Goal: Communication & Community: Answer question/provide support

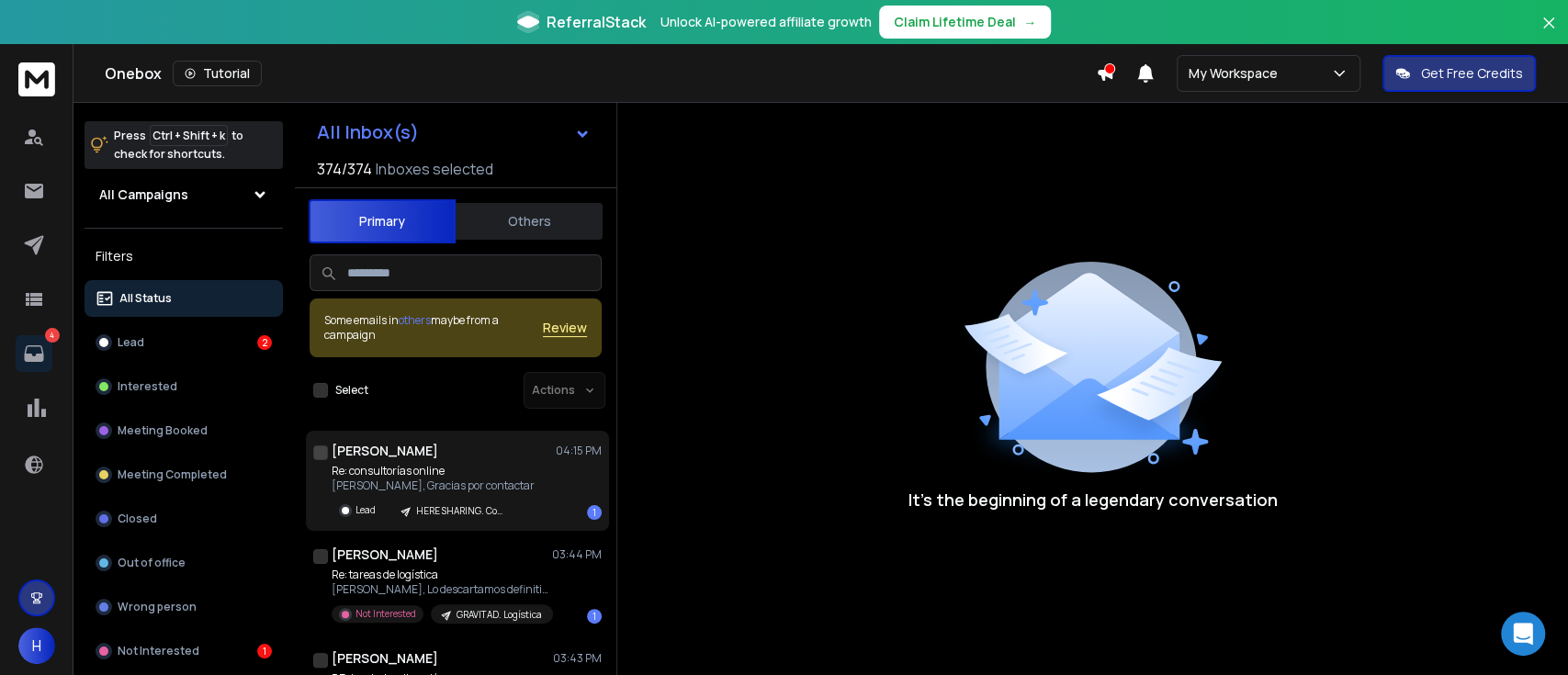
click at [399, 436] on div "[PERSON_NAME] 04:15 PM Re: consultorías online [PERSON_NAME], Gracias por conta…" at bounding box center [457, 480] width 303 height 100
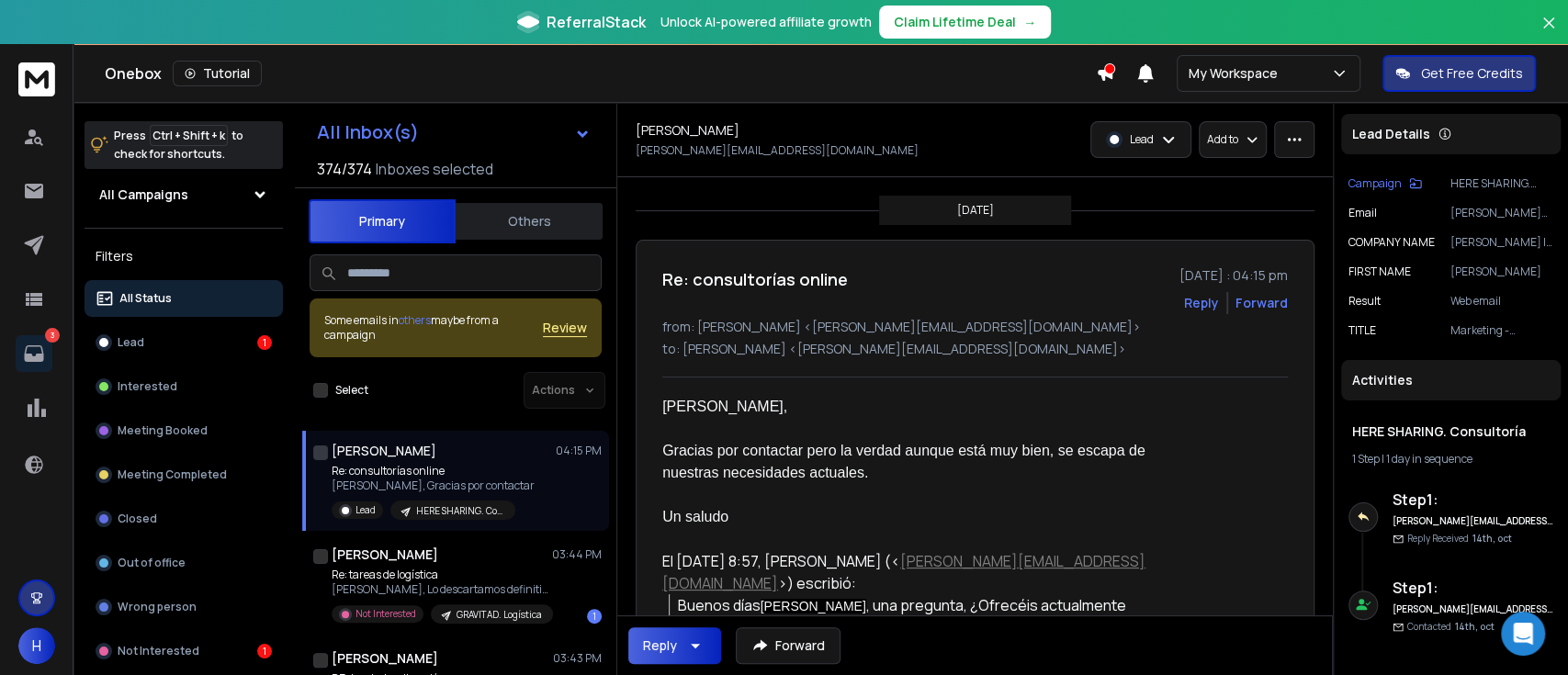
click at [1138, 146] on p "Lead" at bounding box center [1141, 139] width 24 height 15
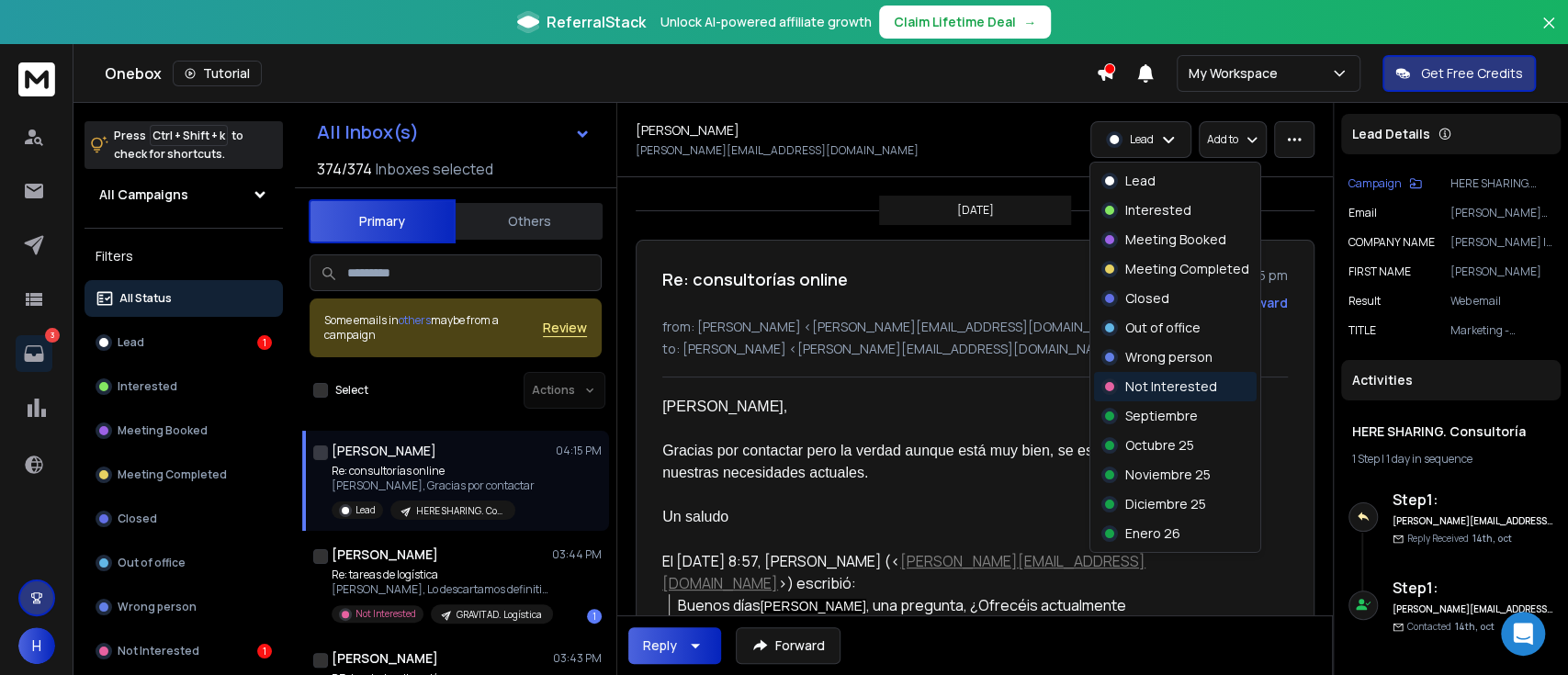
click at [1156, 387] on p "Not Interested" at bounding box center [1170, 386] width 91 height 18
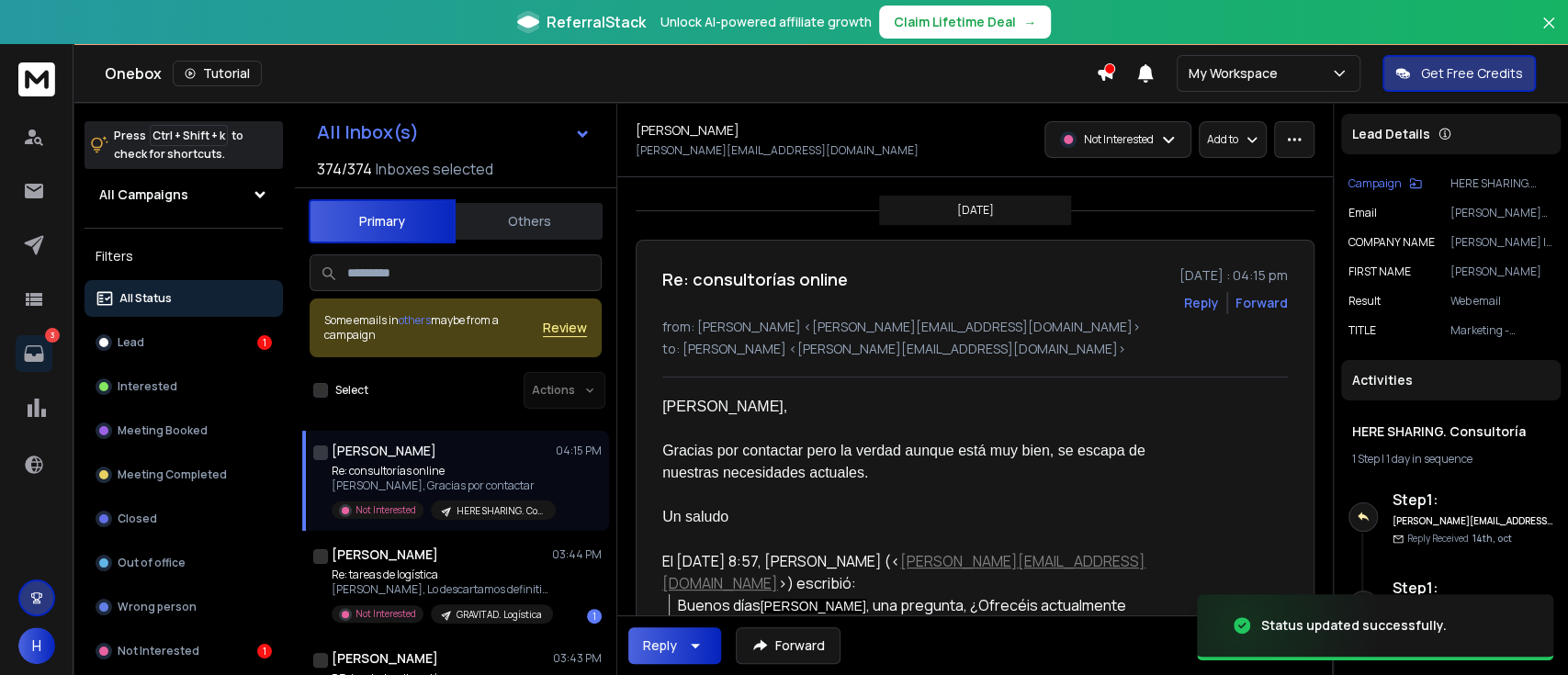
click at [1205, 147] on div "Add to" at bounding box center [1232, 140] width 66 height 35
click at [1224, 184] on div "Subsequence" at bounding box center [1262, 181] width 107 height 18
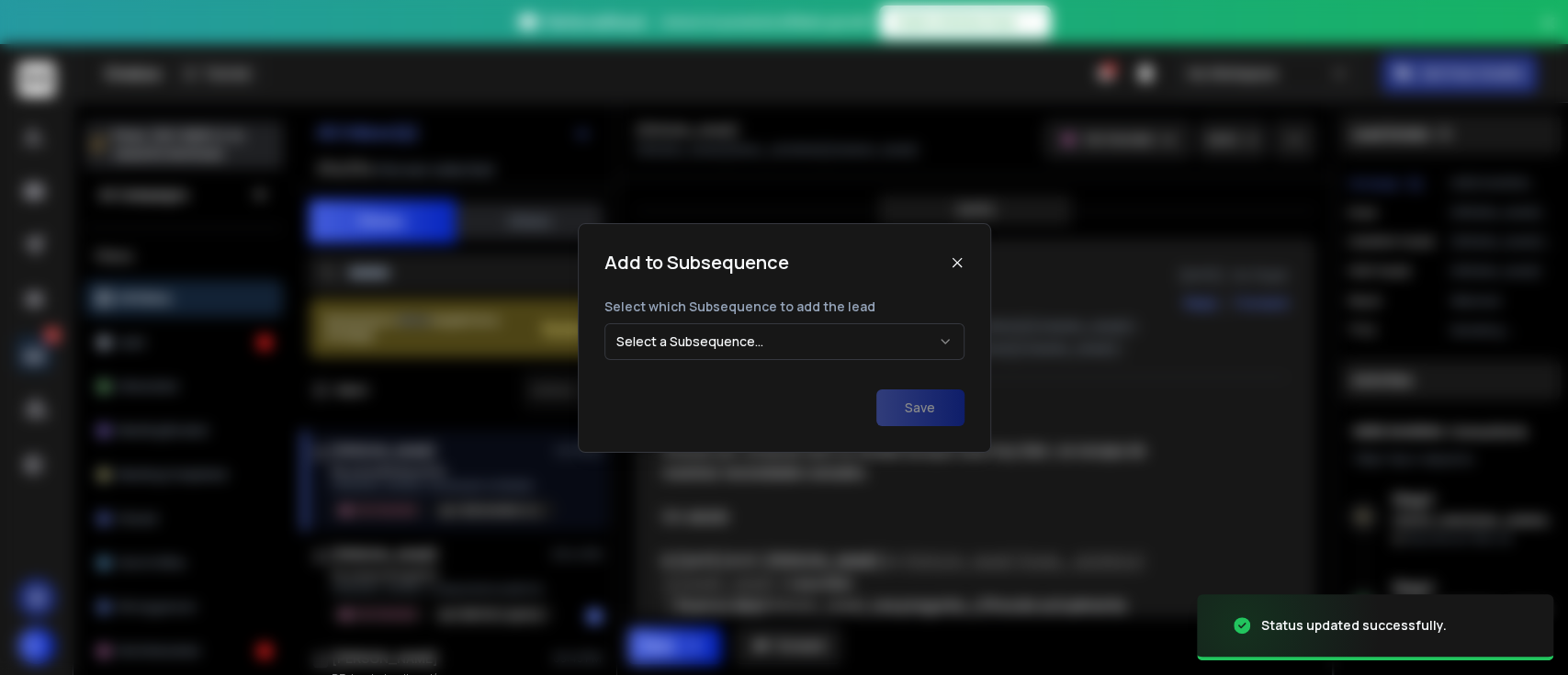
click at [793, 349] on button "Select a Subsequence..." at bounding box center [784, 341] width 360 height 37
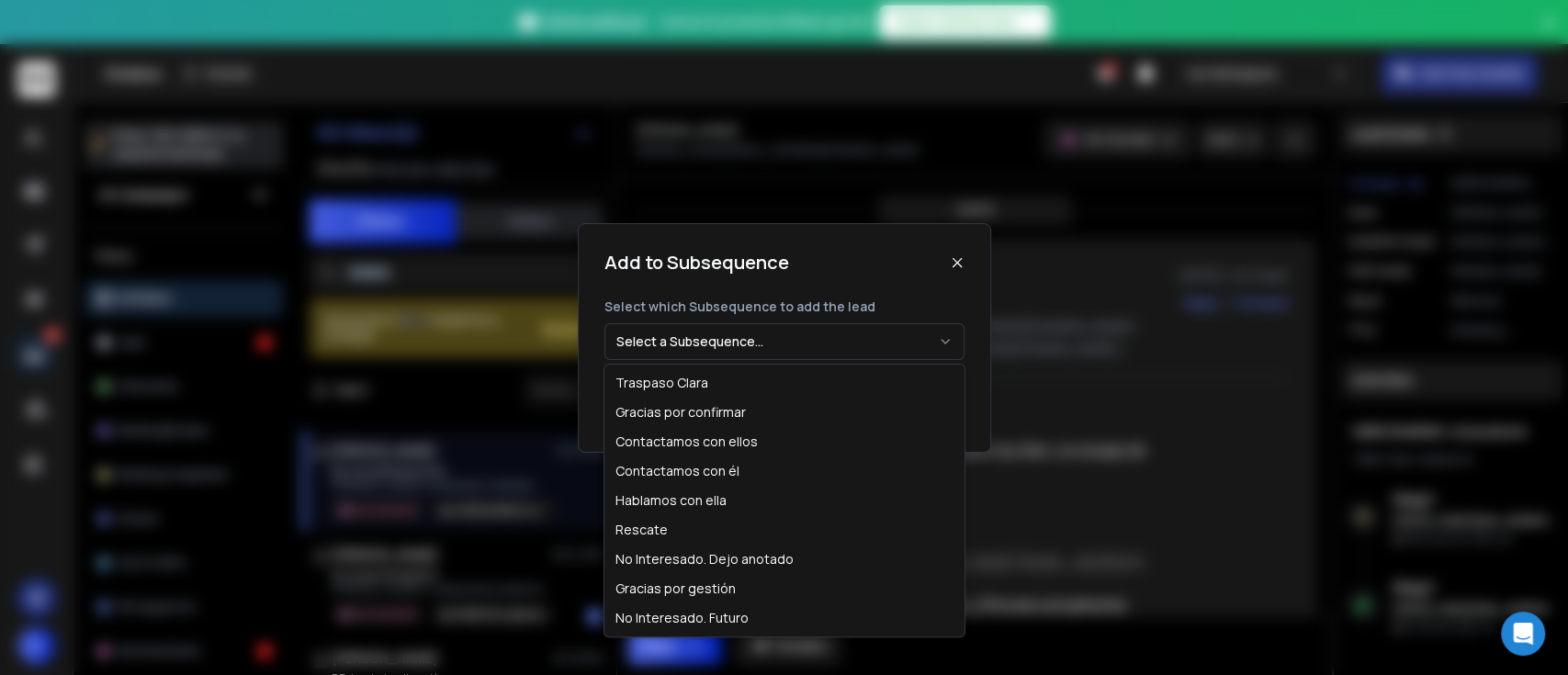
click at [956, 264] on icon at bounding box center [956, 262] width 15 height 15
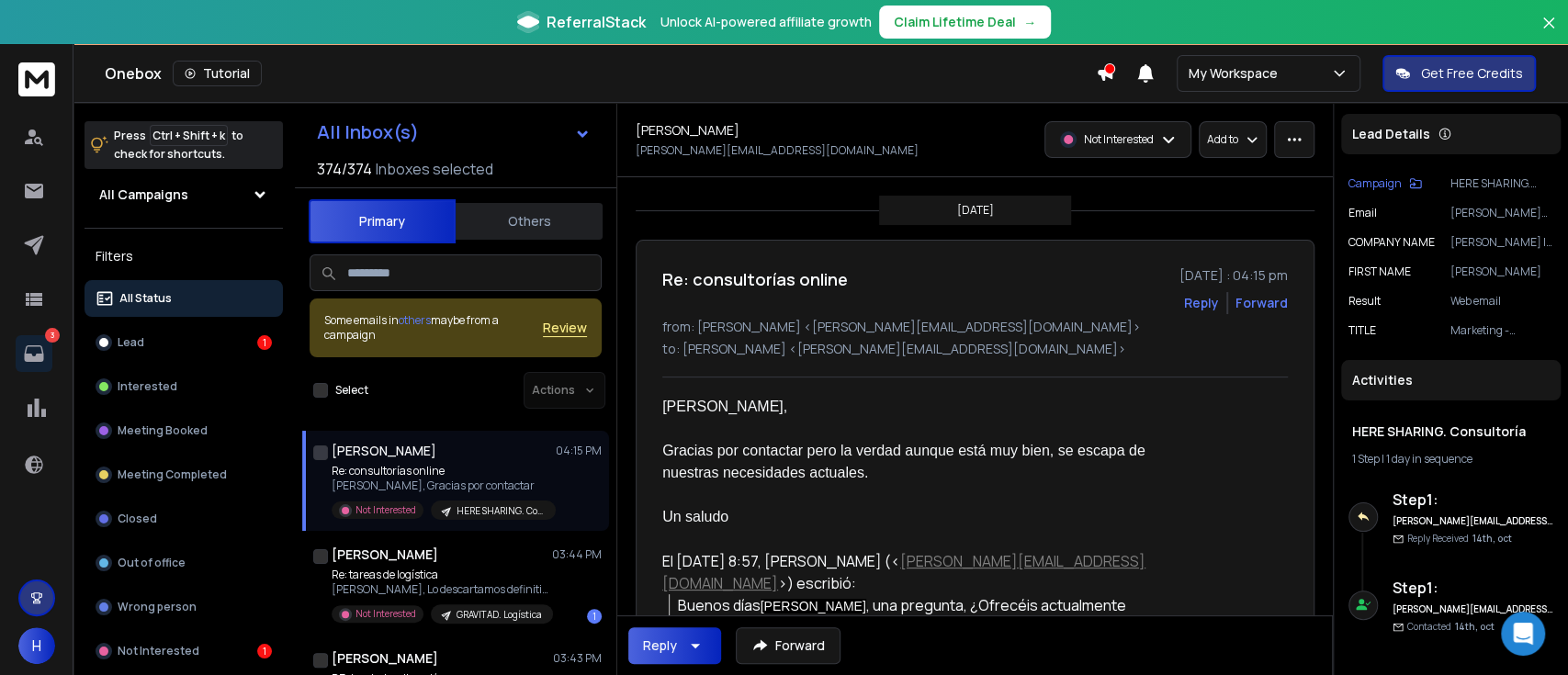
click at [1223, 145] on p "Add to" at bounding box center [1222, 139] width 31 height 15
click at [1223, 172] on div "Subsequence" at bounding box center [1262, 181] width 107 height 18
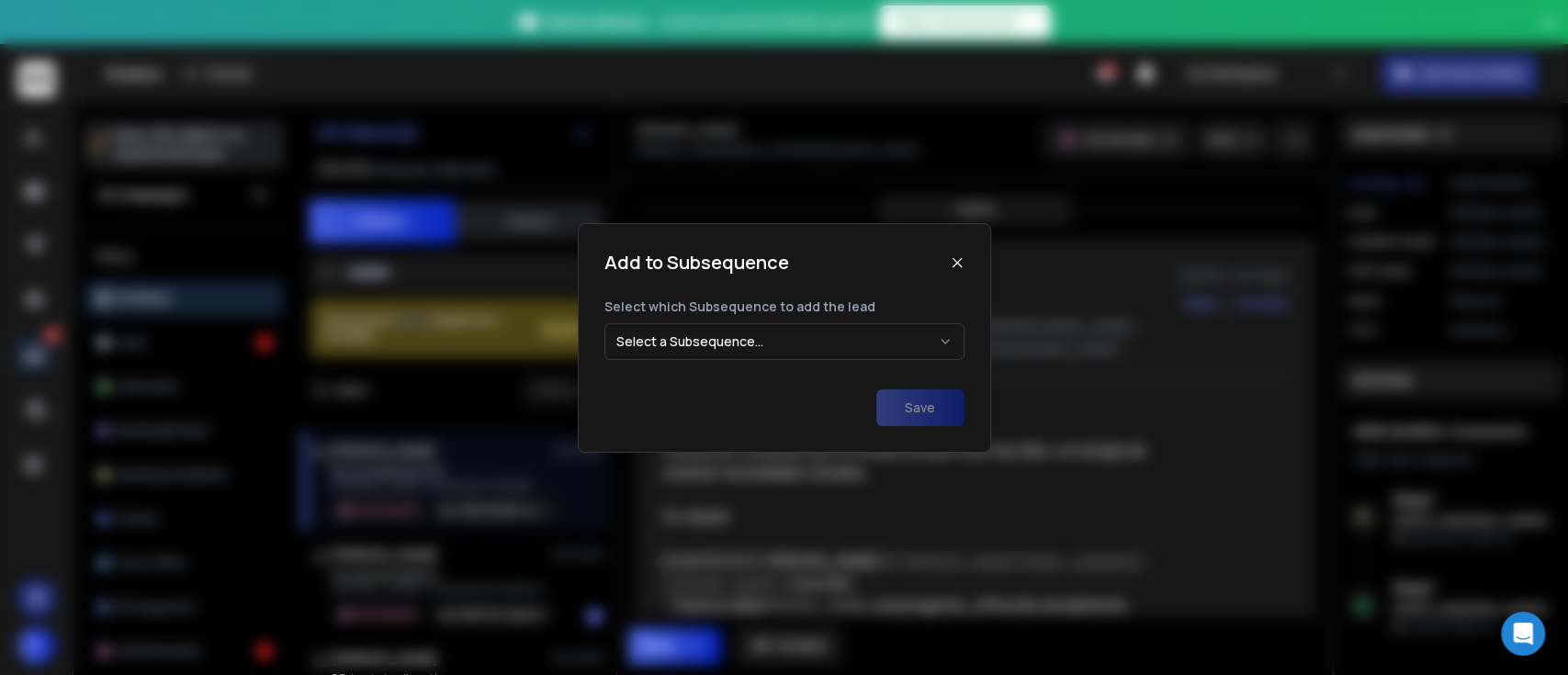
click at [659, 328] on button "Select a Subsequence..." at bounding box center [784, 341] width 360 height 37
click at [904, 397] on button "Save" at bounding box center [920, 408] width 89 height 37
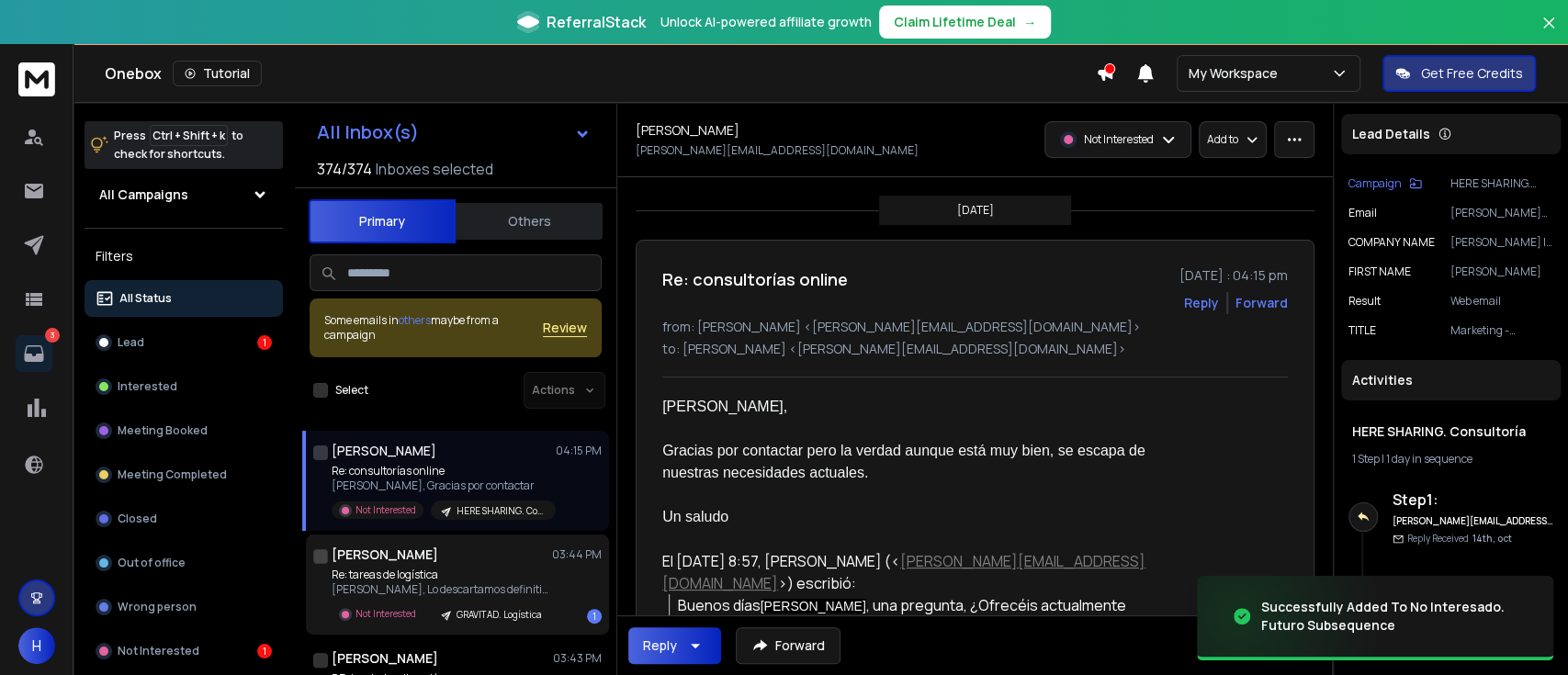
click at [491, 555] on div "[PERSON_NAME] 03:44 PM" at bounding box center [467, 554] width 270 height 18
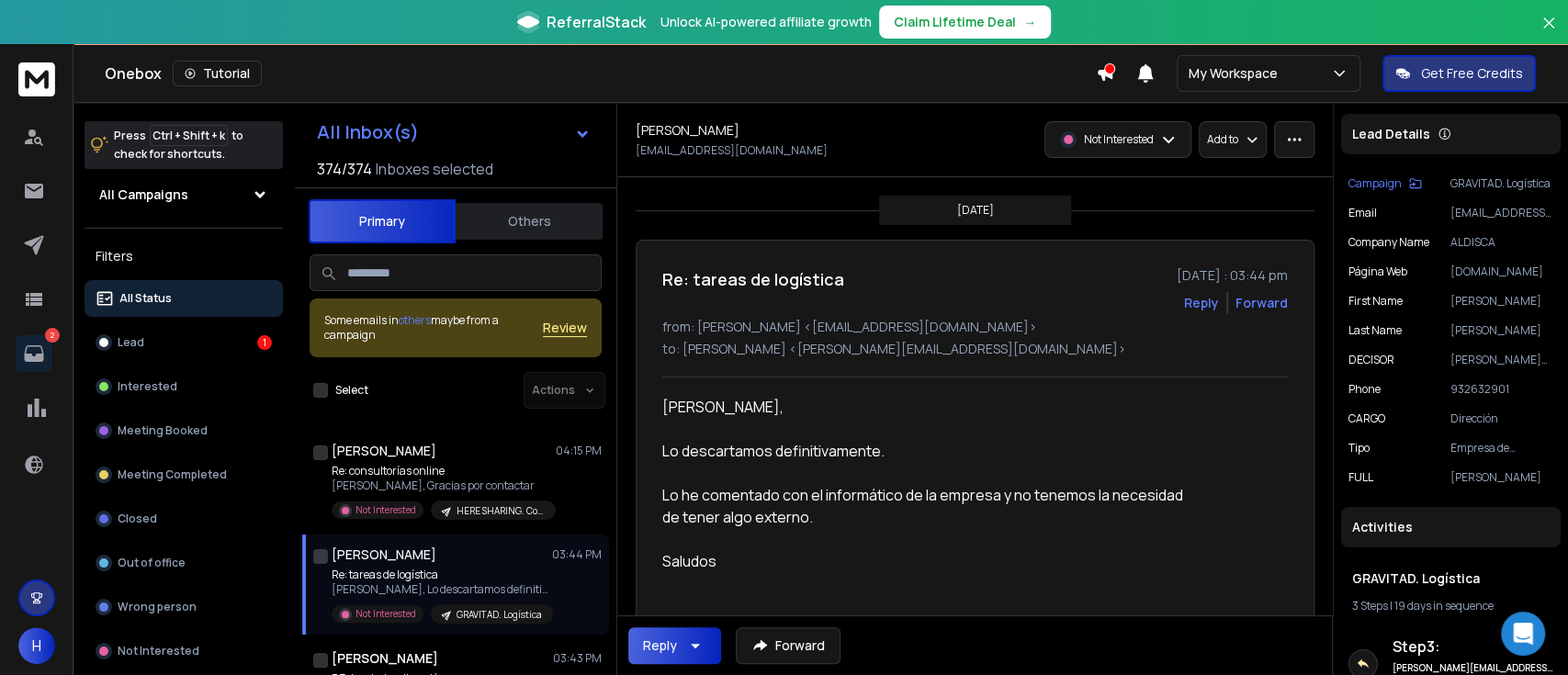
click at [1230, 136] on p "Add to" at bounding box center [1222, 139] width 31 height 15
click at [1241, 172] on div "Subsequence" at bounding box center [1262, 181] width 107 height 18
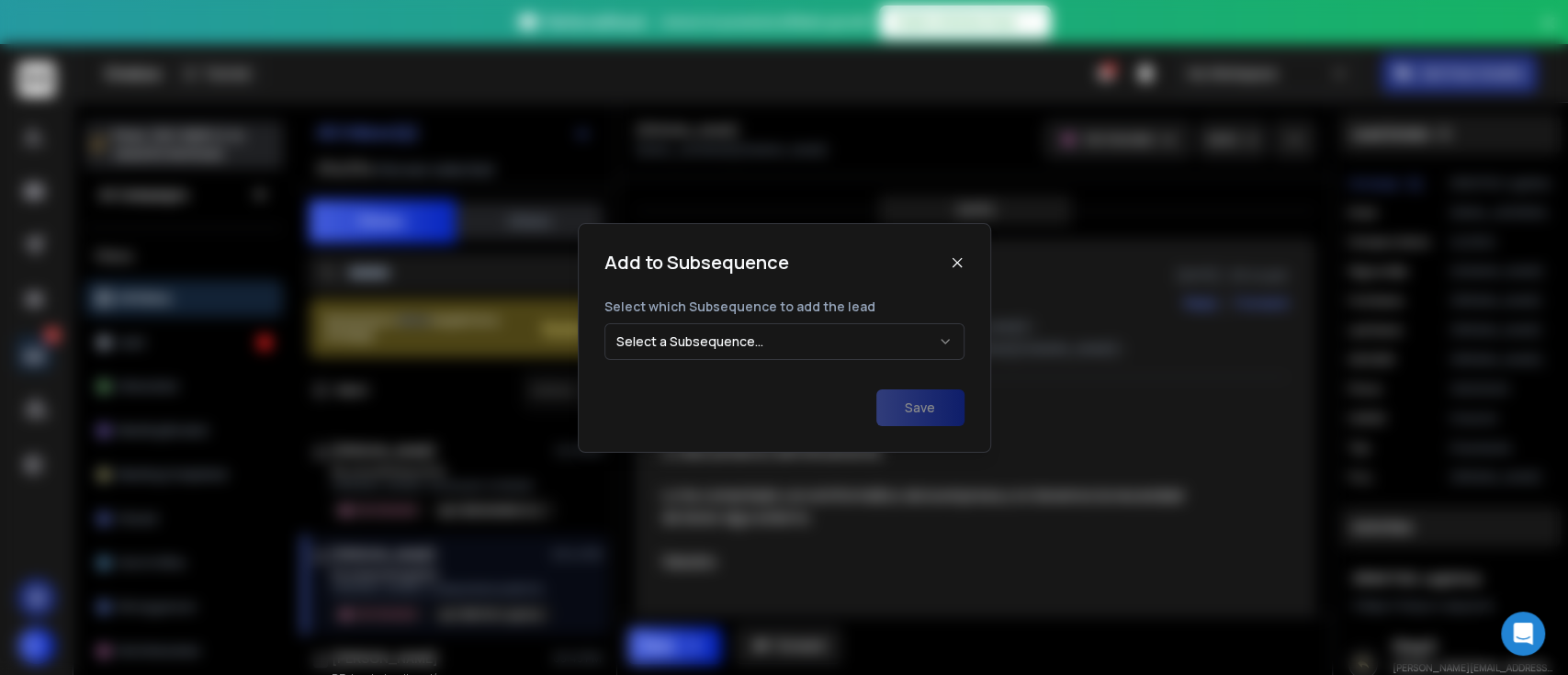
click at [802, 344] on button "Select a Subsequence..." at bounding box center [784, 341] width 360 height 37
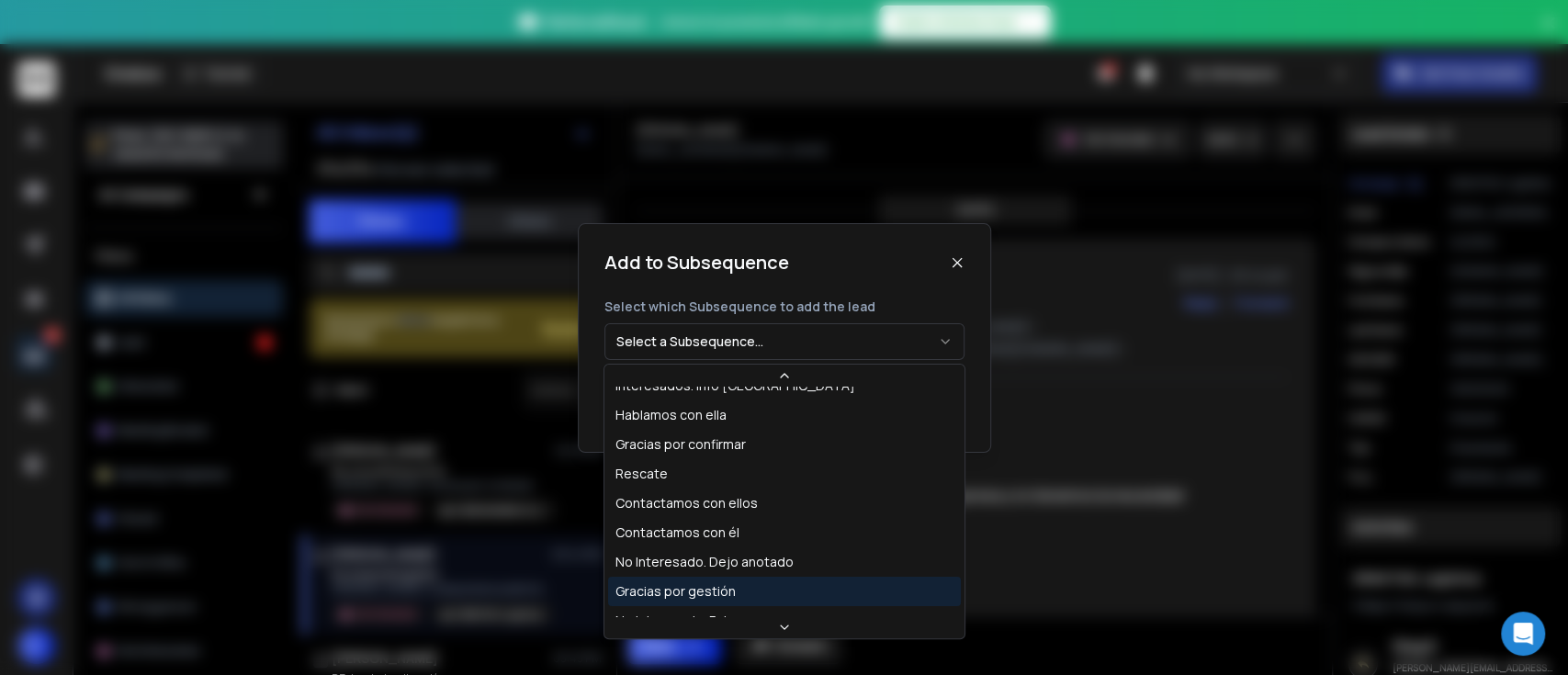
scroll to position [49, 0]
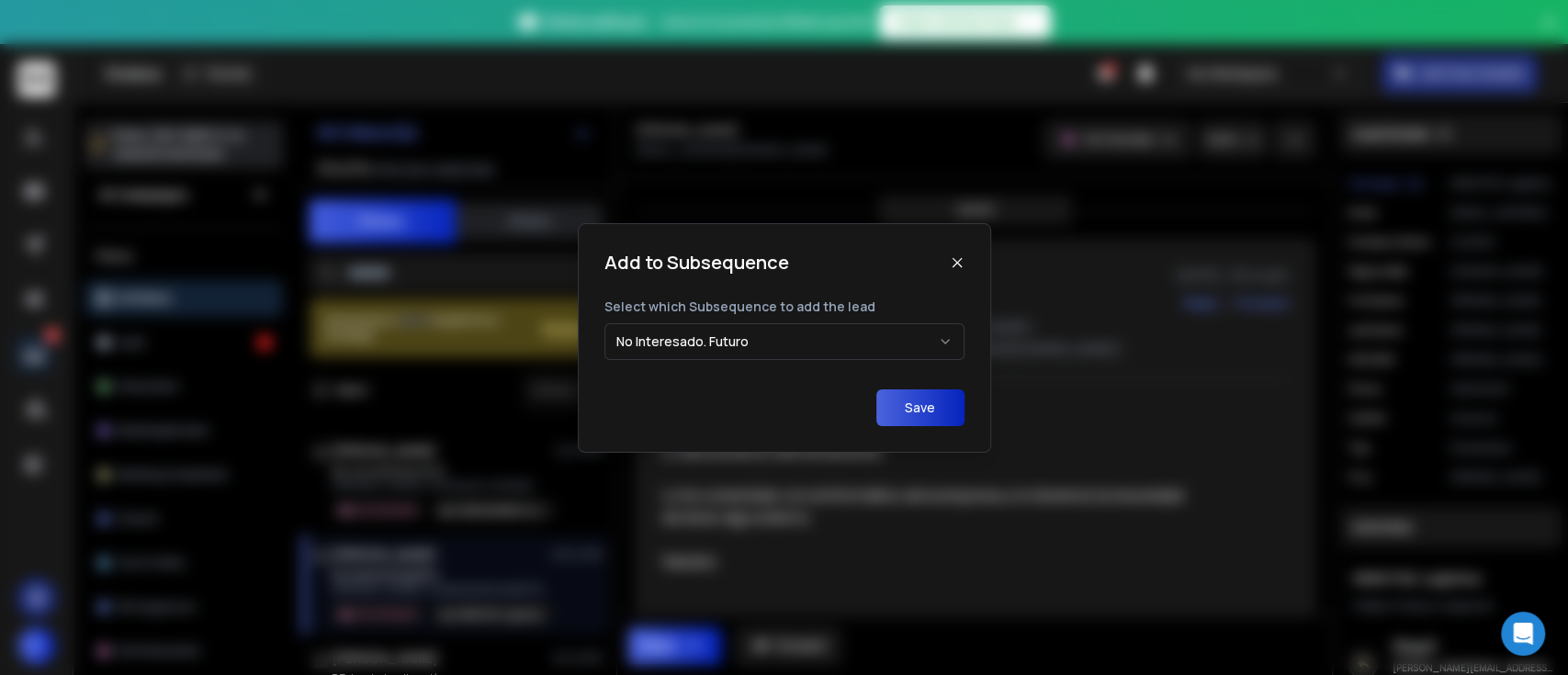
click at [899, 412] on button "Save" at bounding box center [920, 408] width 89 height 37
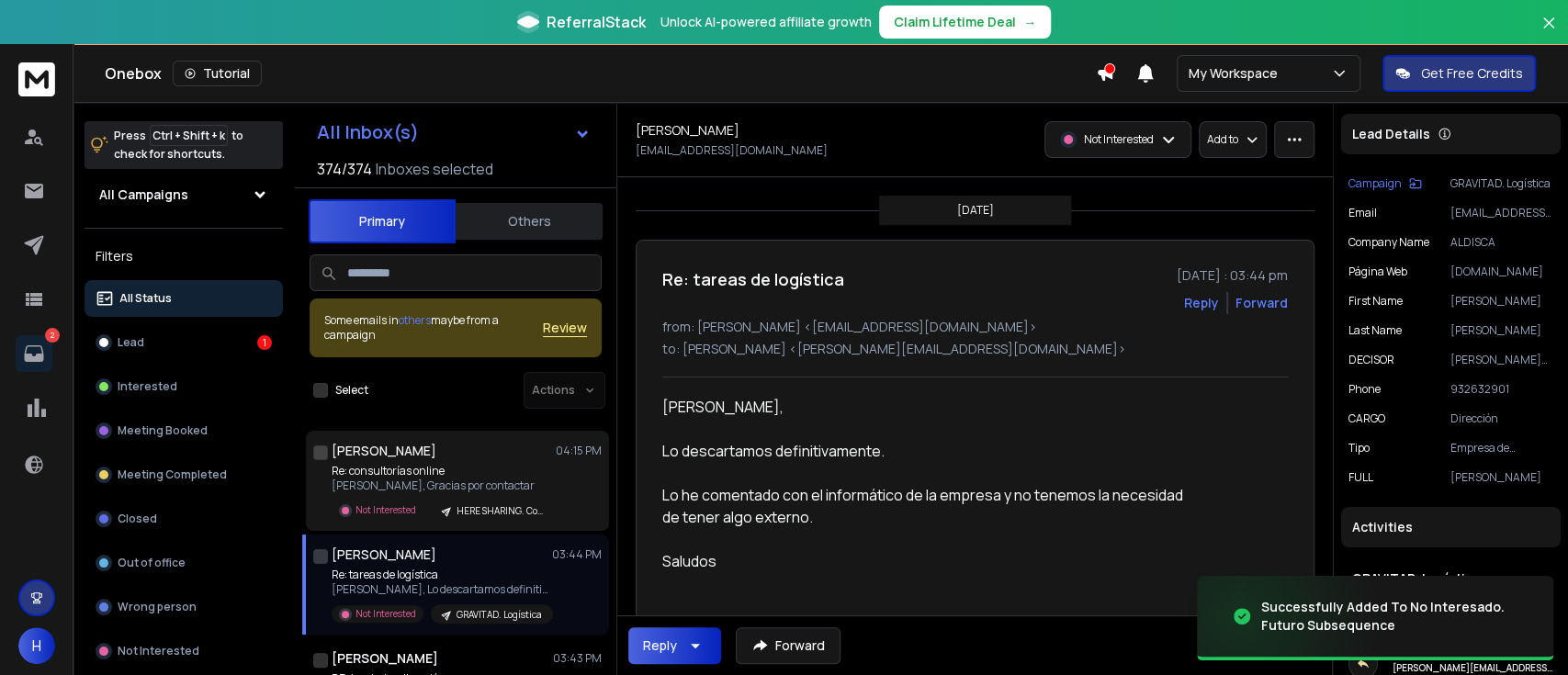
scroll to position [244, 0]
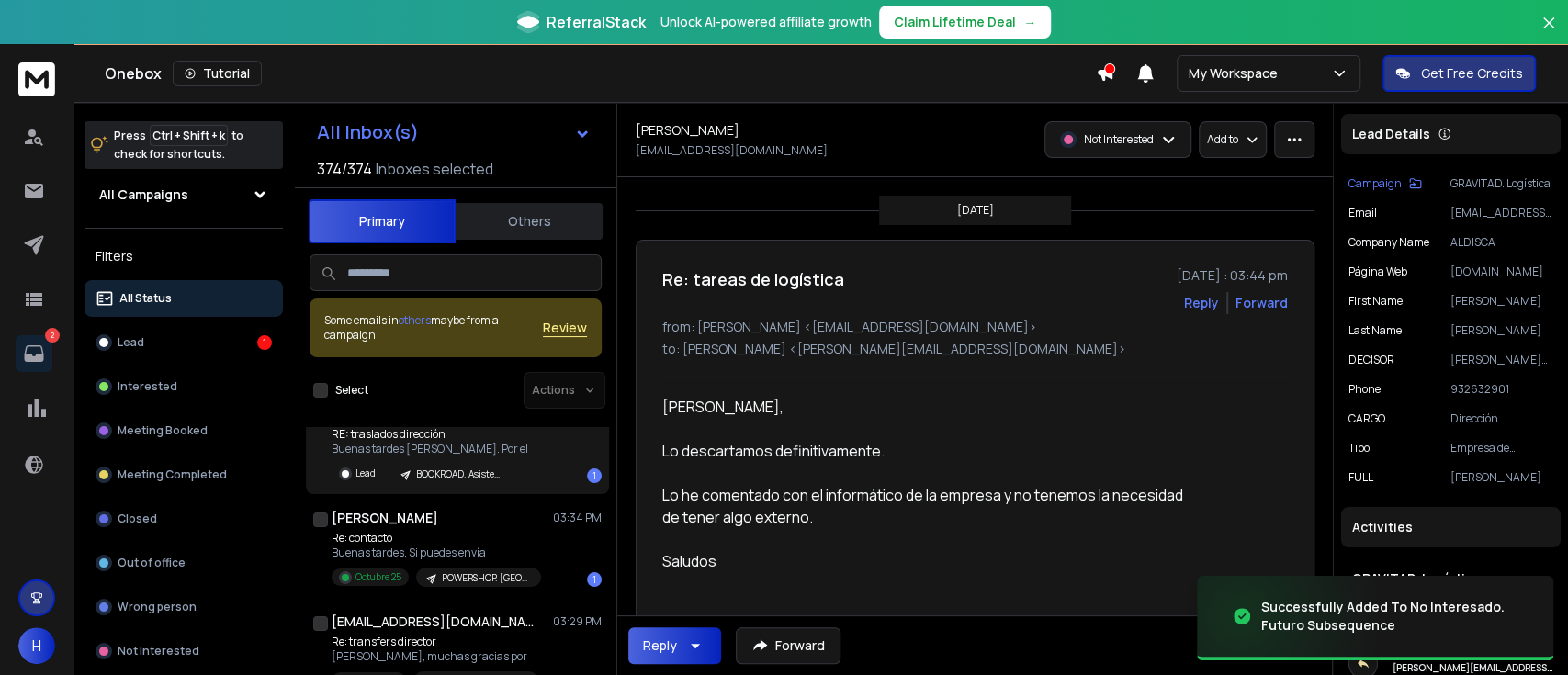
click at [485, 466] on div "BOOKROAD. Asistente" at bounding box center [452, 474] width 125 height 19
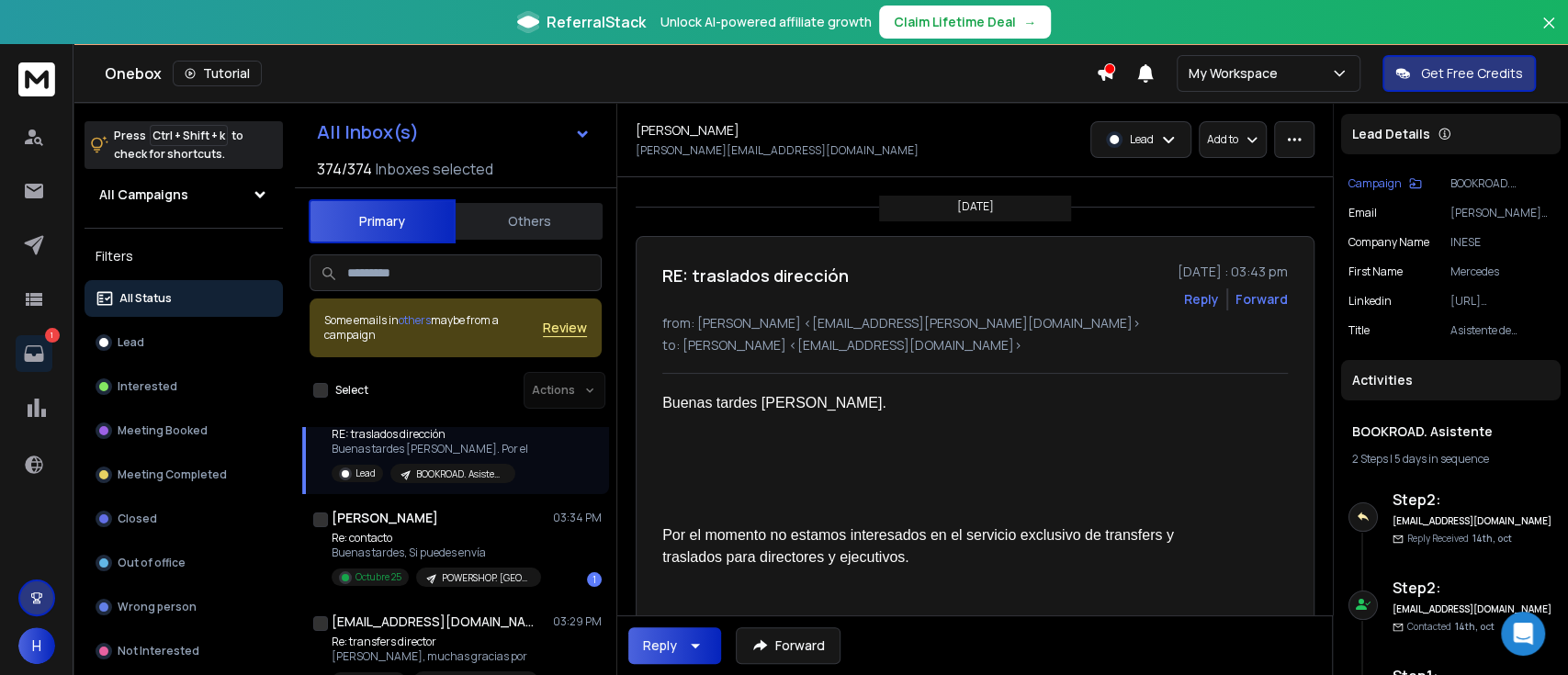
scroll to position [0, 0]
click at [1131, 139] on p "Lead" at bounding box center [1141, 139] width 24 height 15
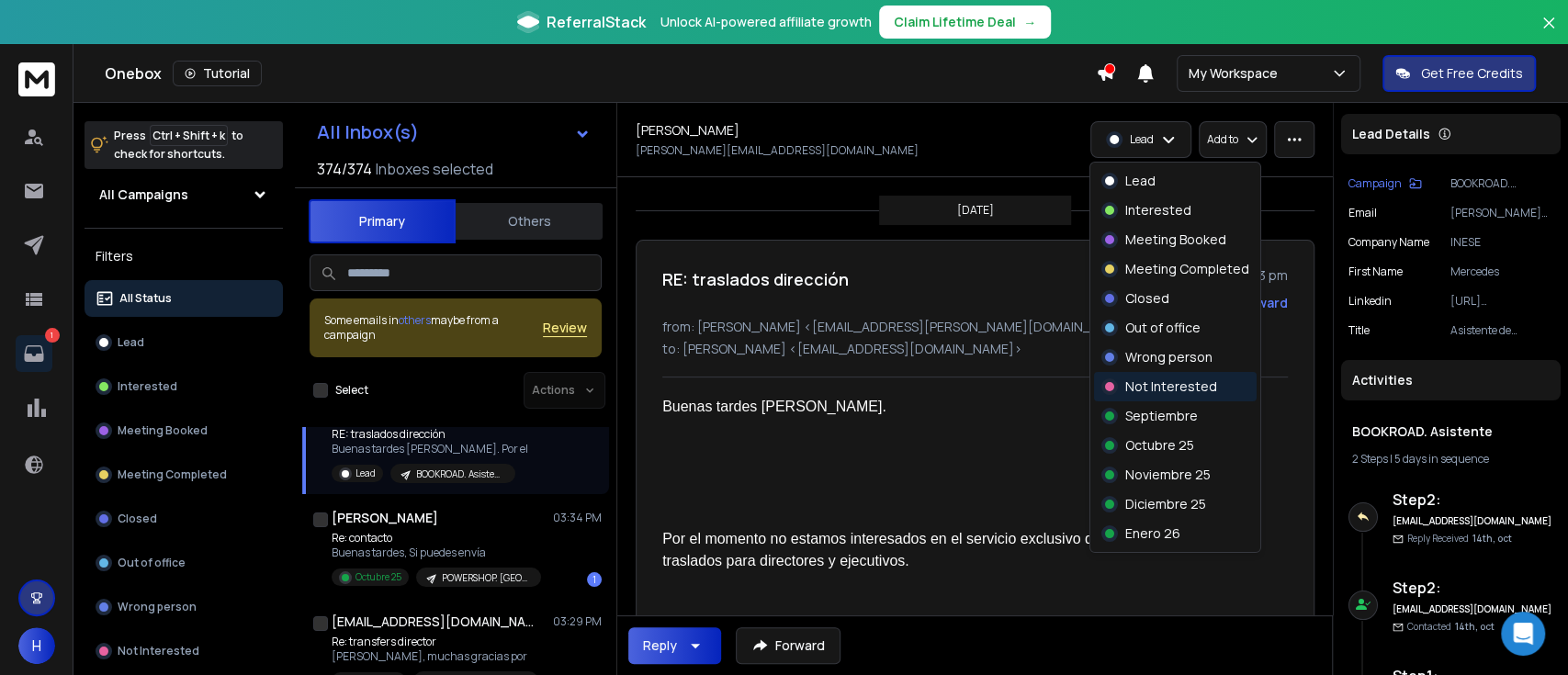
click at [1152, 394] on p "Not Interested" at bounding box center [1170, 386] width 91 height 18
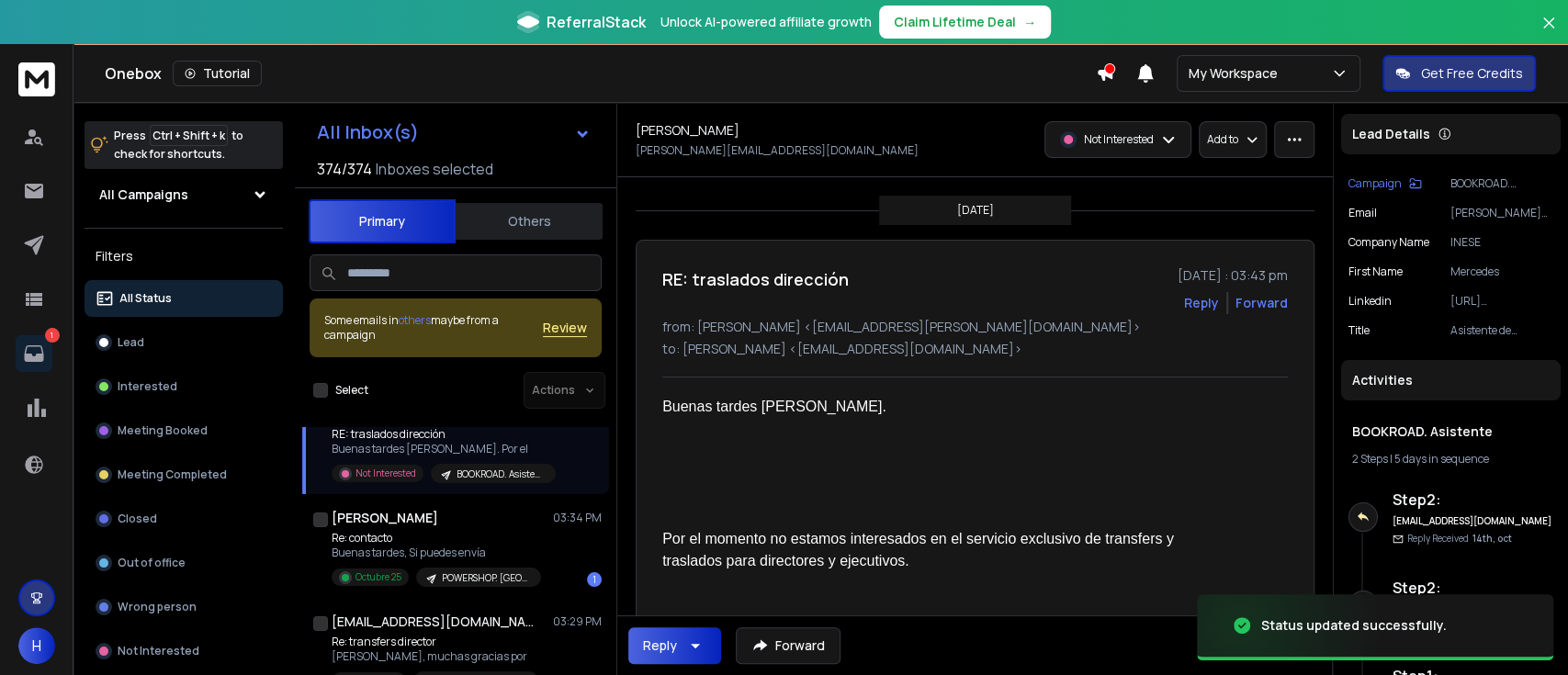
click at [1226, 147] on div "Add to" at bounding box center [1232, 140] width 66 height 35
click at [1221, 180] on icon at bounding box center [1215, 180] width 15 height 15
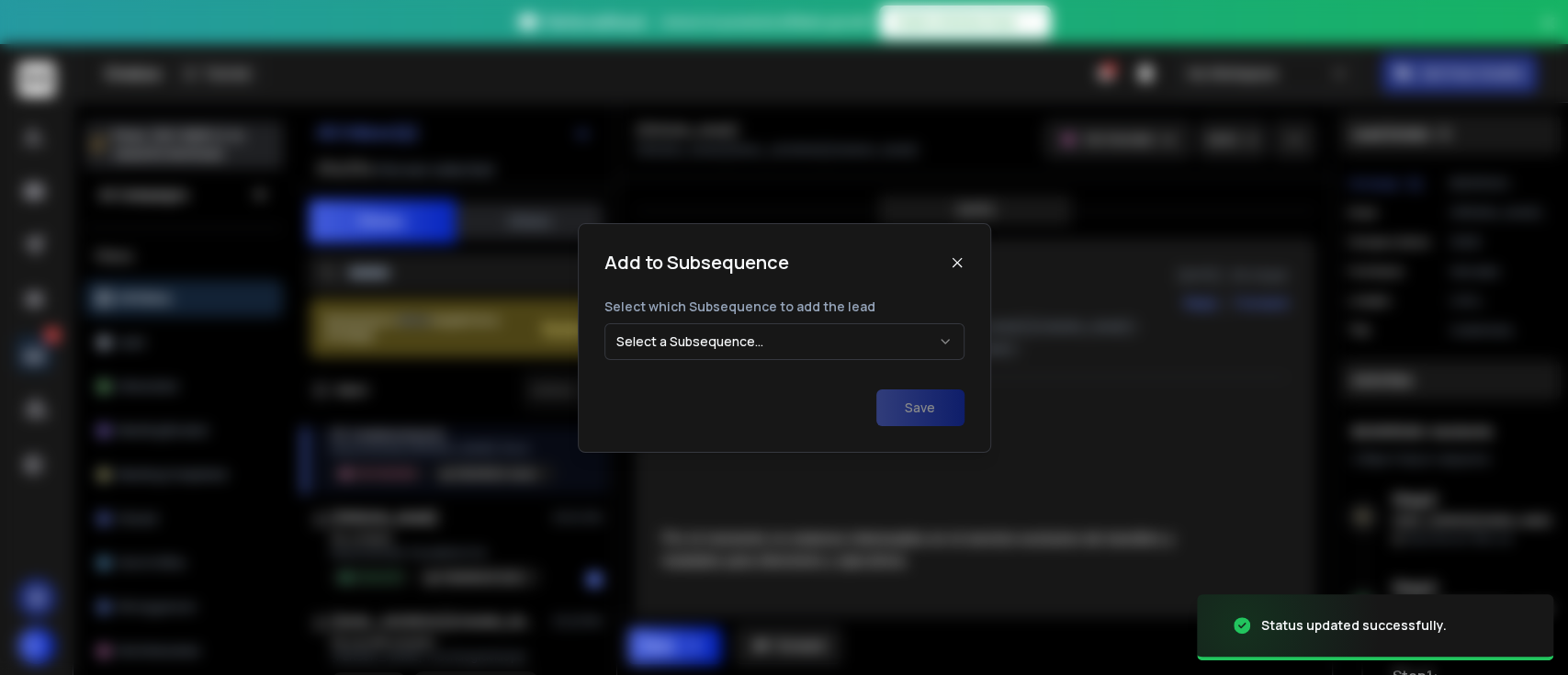
click at [713, 345] on button "Select a Subsequence..." at bounding box center [784, 341] width 360 height 37
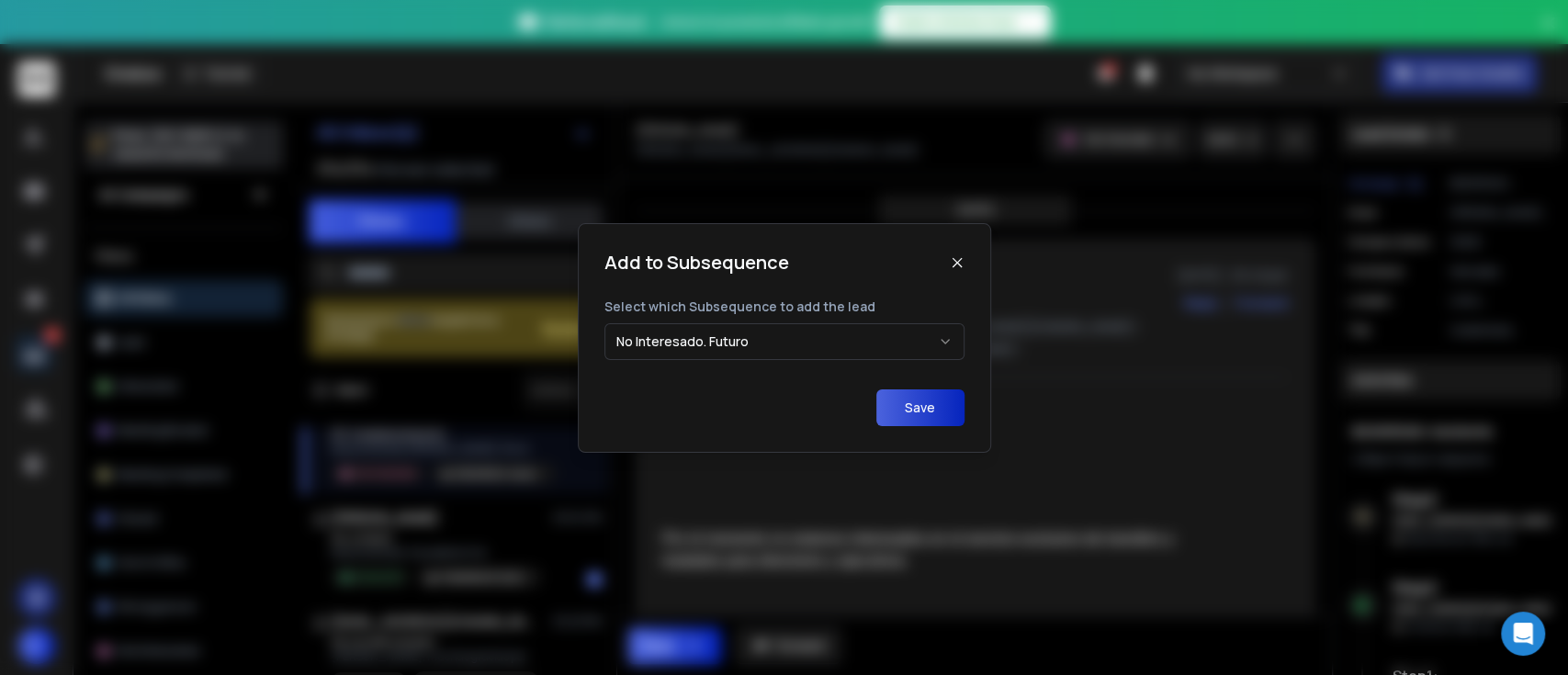
click at [892, 409] on button "Save" at bounding box center [920, 408] width 89 height 37
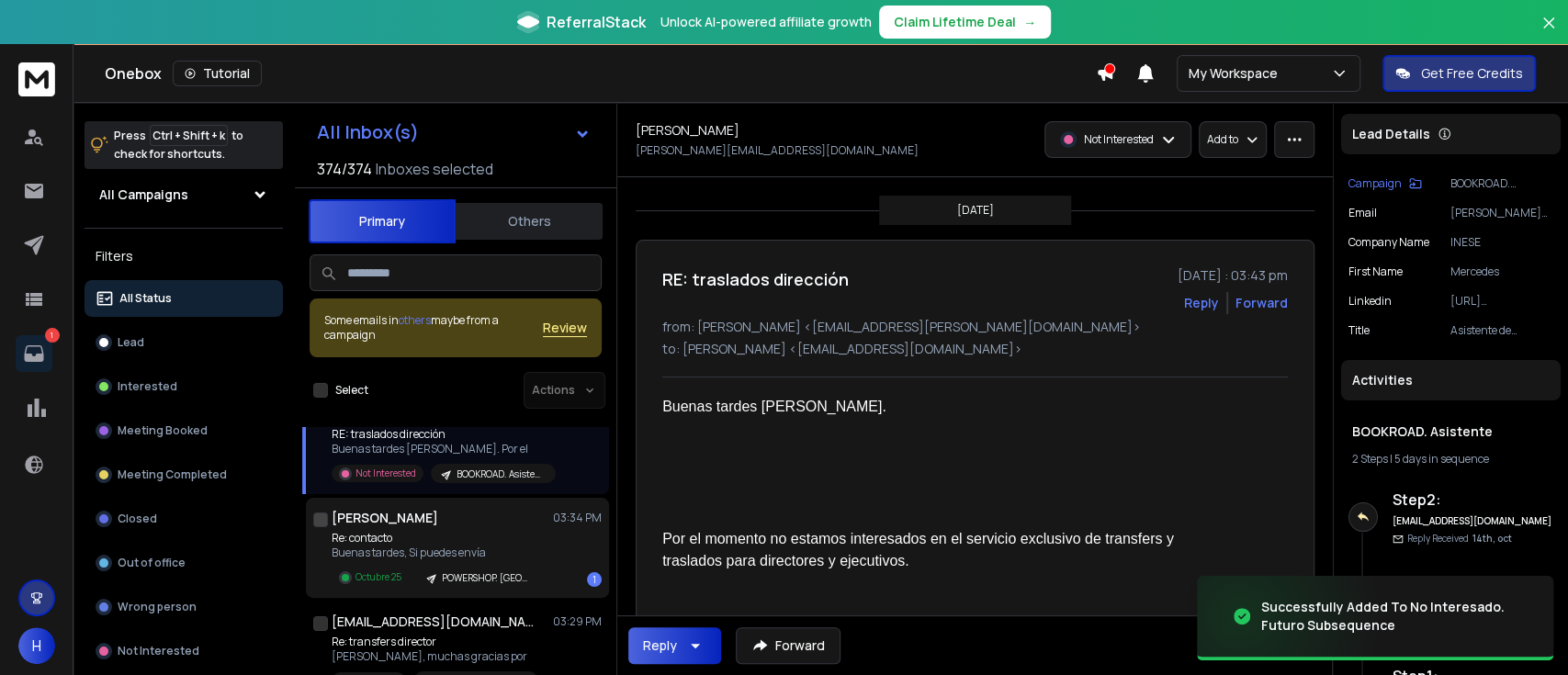
click at [456, 547] on p "Buenas tardes, Si puedes envía" at bounding box center [436, 552] width 209 height 15
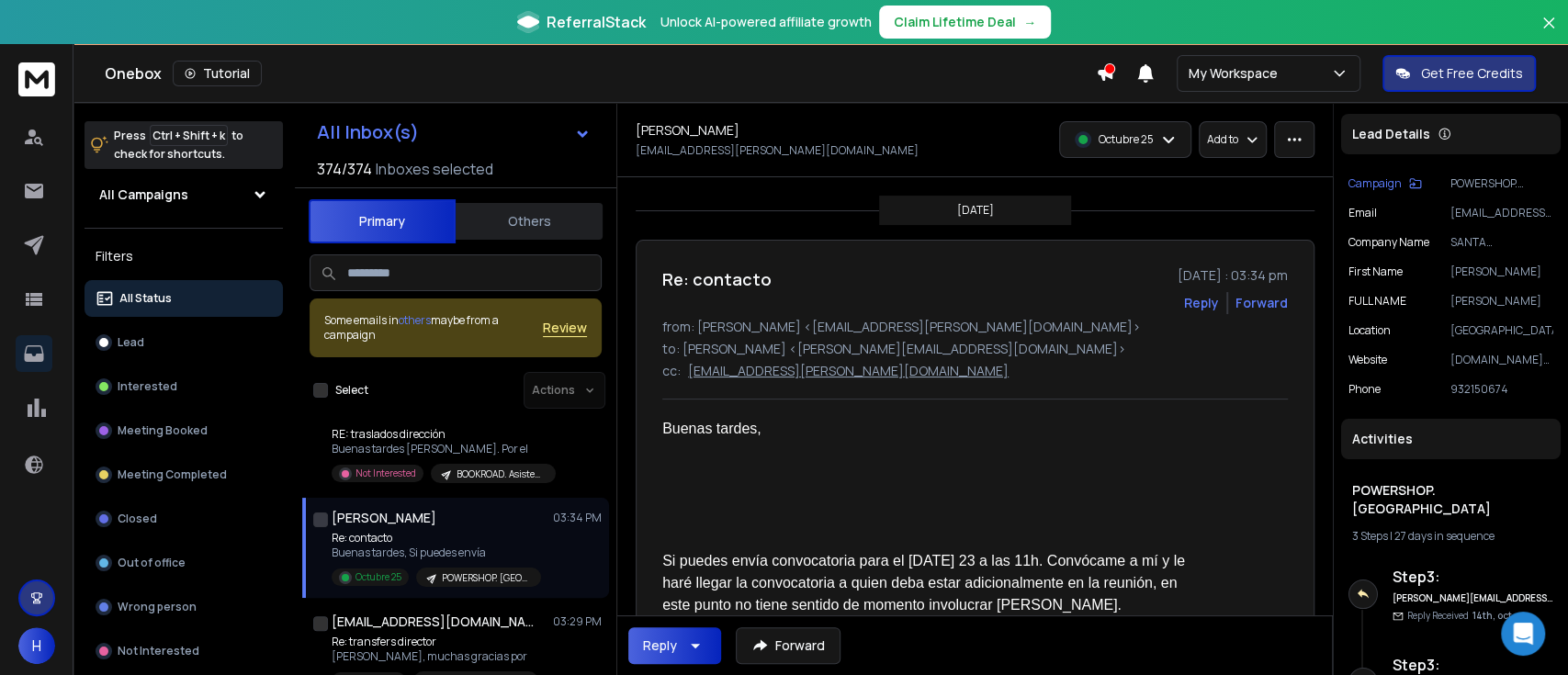
click at [1495, 242] on p "SANTA [PERSON_NAME]" at bounding box center [1502, 242] width 103 height 15
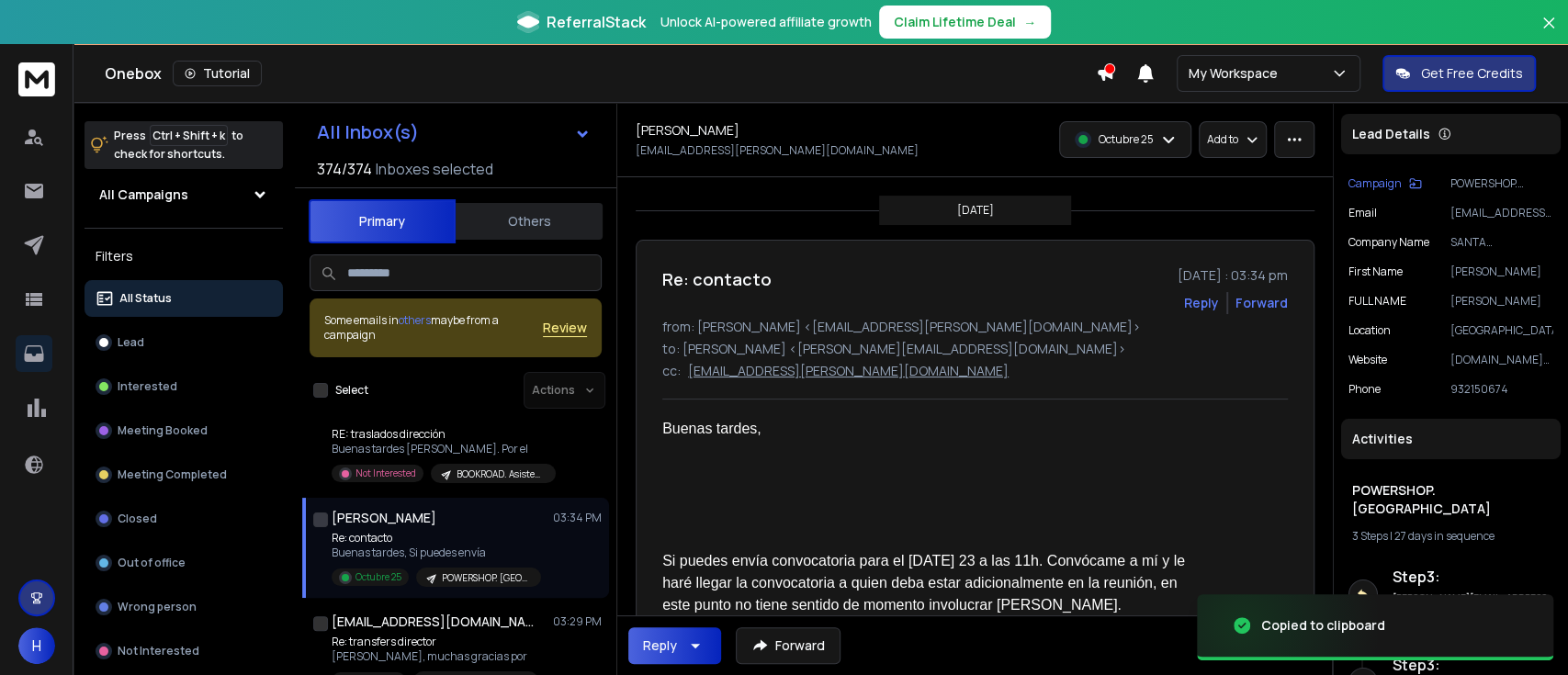
click at [1499, 238] on p "SANTA [PERSON_NAME]" at bounding box center [1502, 242] width 103 height 15
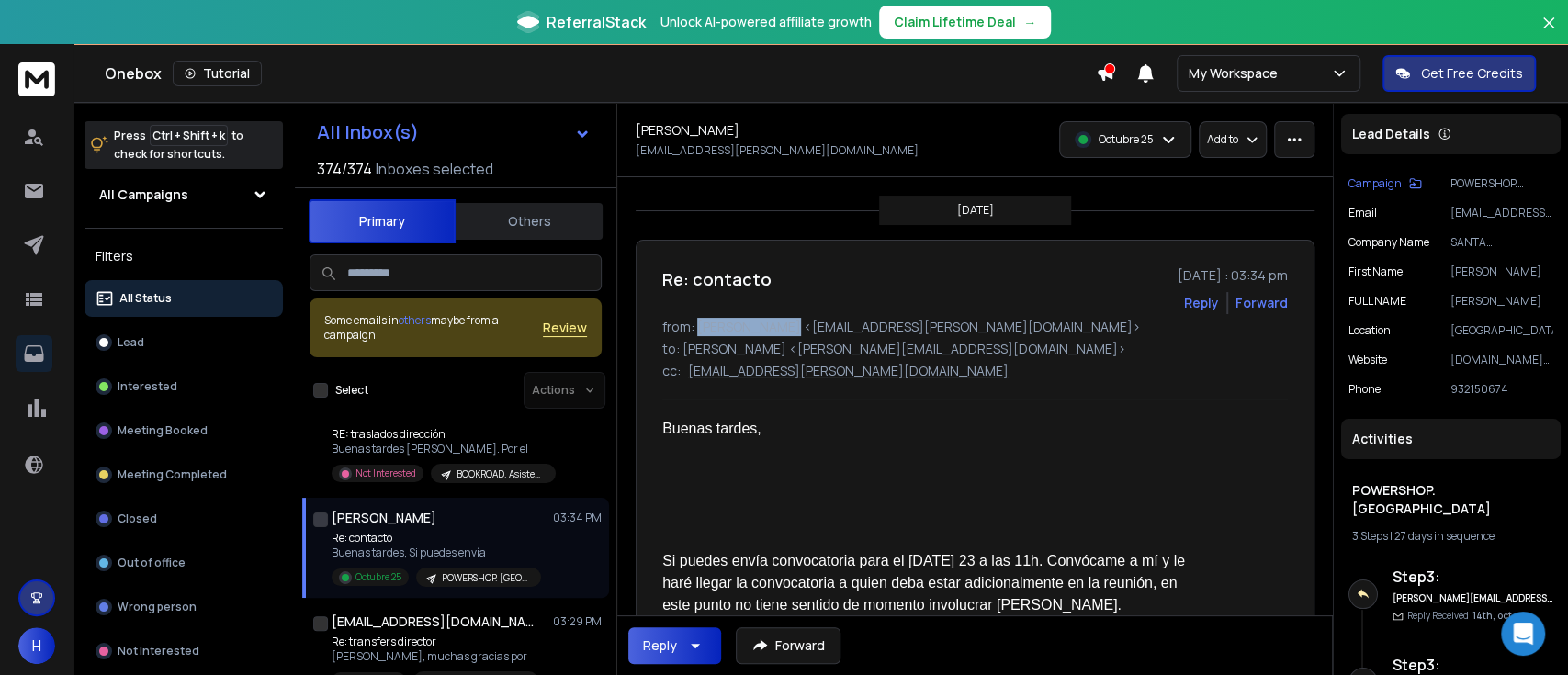
drag, startPoint x: 779, startPoint y: 322, endPoint x: 696, endPoint y: 327, distance: 83.2
click at [697, 331] on p "from: [PERSON_NAME] <[EMAIL_ADDRESS][PERSON_NAME][DOMAIN_NAME]>" at bounding box center [975, 327] width 625 height 18
copy p "[PERSON_NAME]"
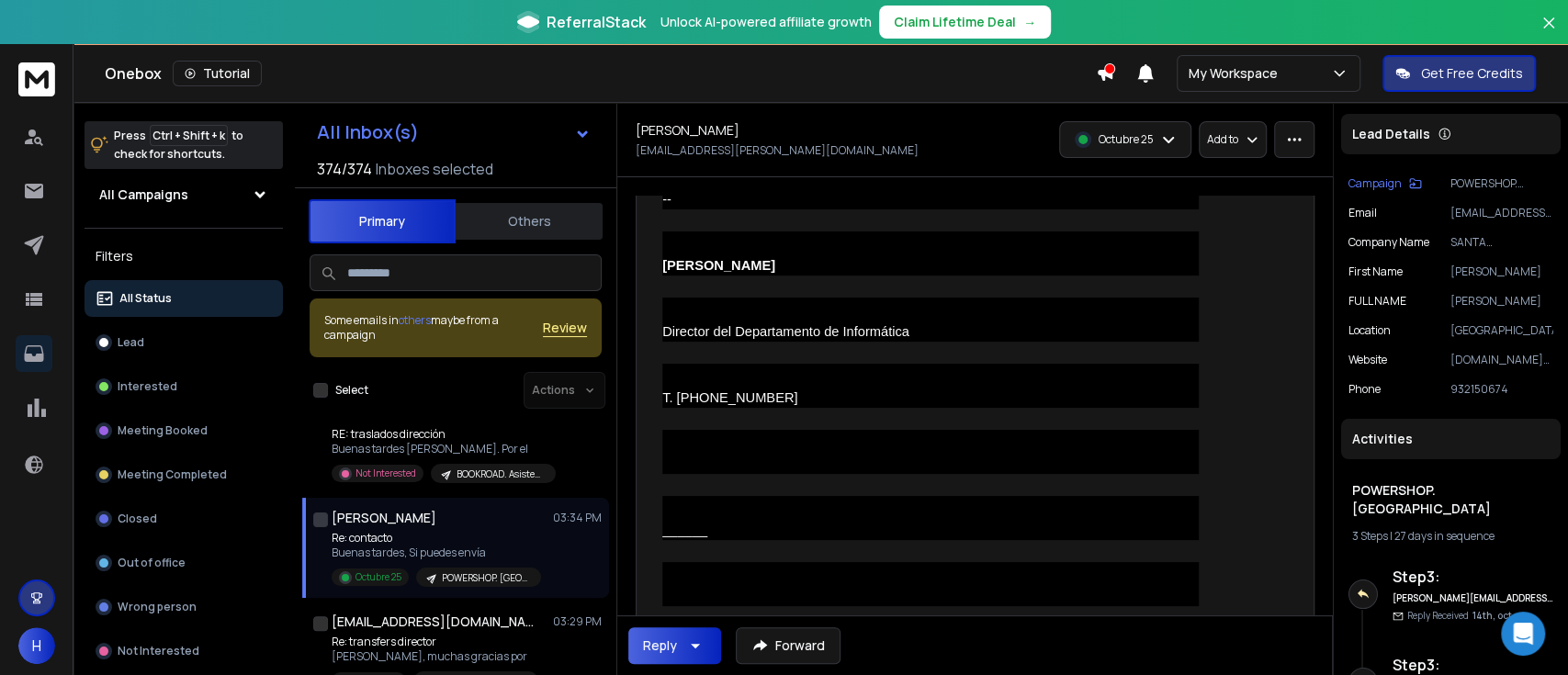
scroll to position [734, 0]
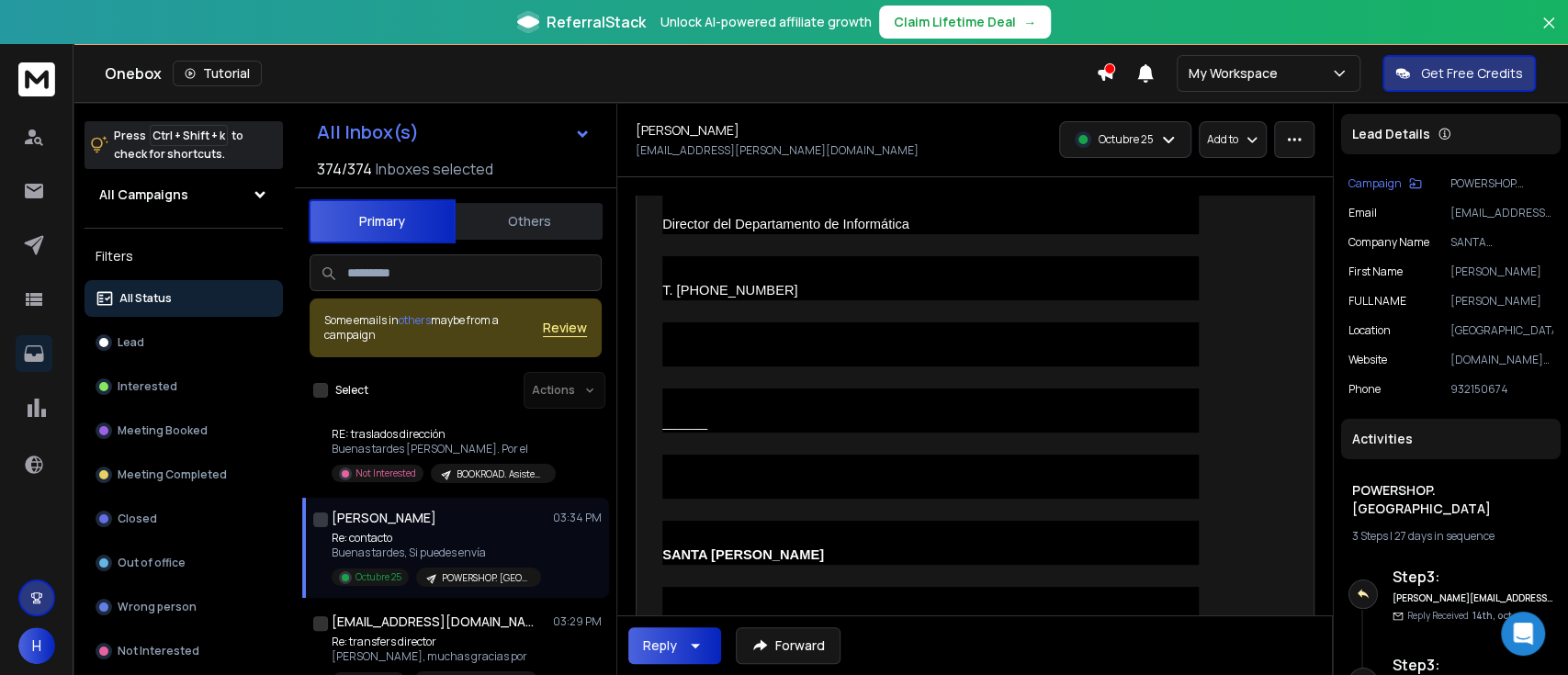
drag, startPoint x: 812, startPoint y: 350, endPoint x: 752, endPoint y: 354, distance: 60.1
click at [752, 301] on p "T. [PHONE_NUMBER]" at bounding box center [930, 277] width 536 height 44
click at [771, 231] on span "Director del Departamento de Informática" at bounding box center [786, 224] width 247 height 15
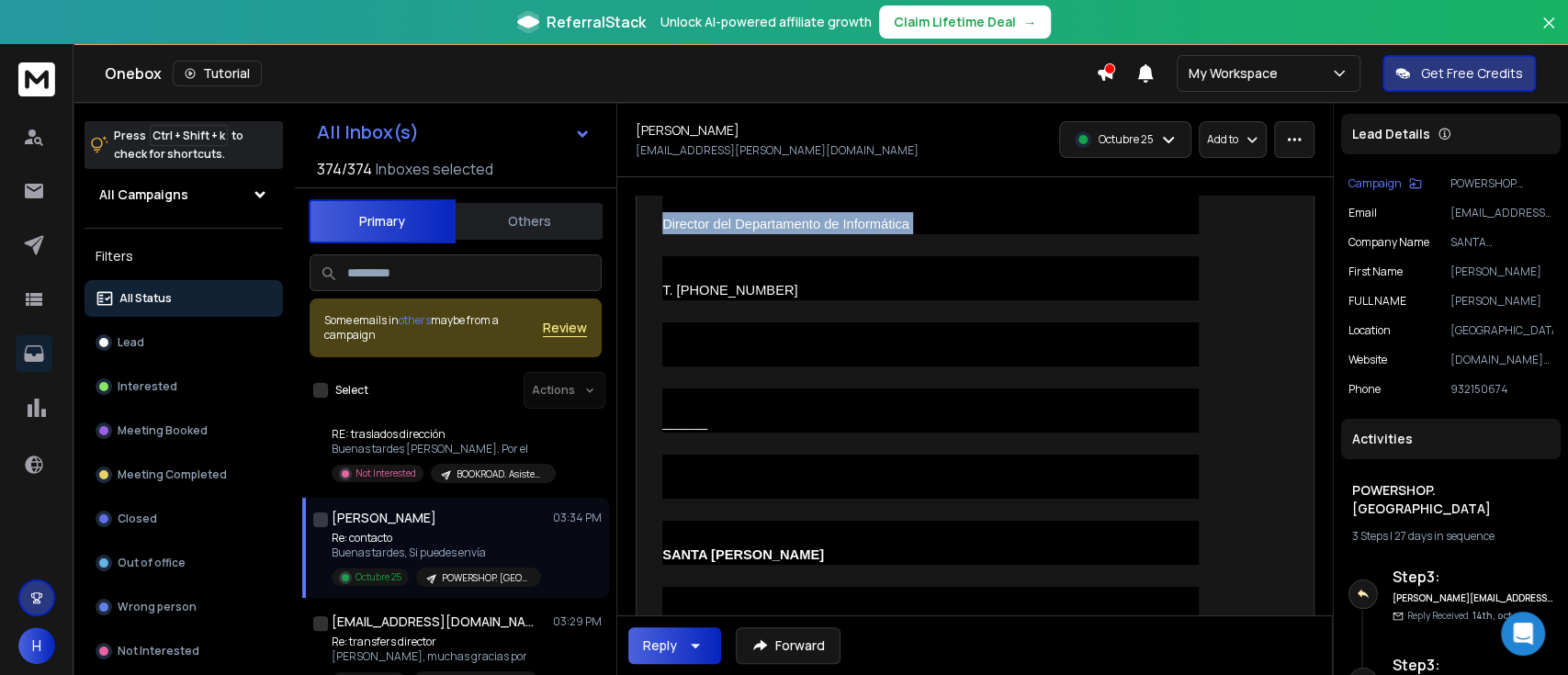
copy span "Director del Departamento de Informática"
drag, startPoint x: 764, startPoint y: 355, endPoint x: 698, endPoint y: 359, distance: 66.1
click at [698, 301] on p "T. [PHONE_NUMBER]" at bounding box center [930, 277] width 536 height 44
copy span "938 329 759"
click at [700, 168] on p "[PERSON_NAME]" at bounding box center [930, 145] width 536 height 44
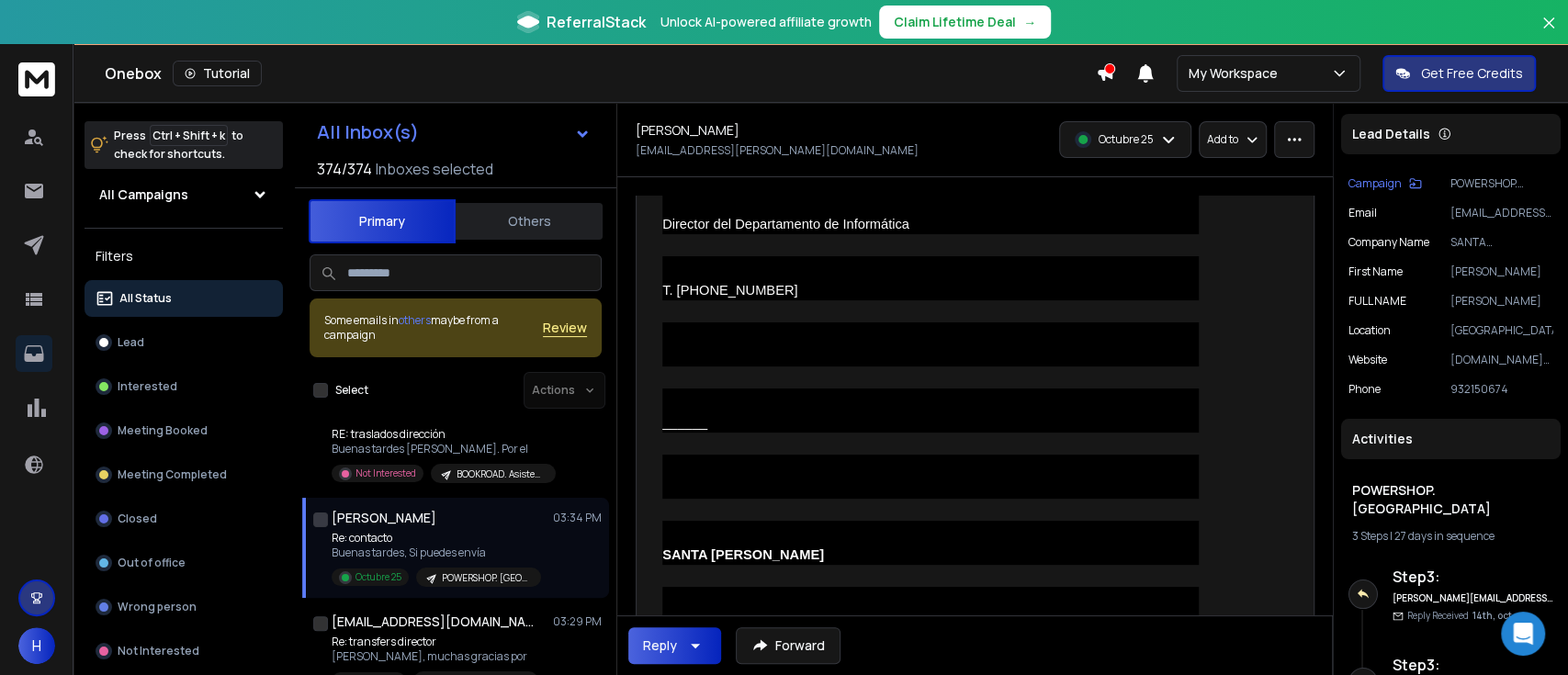
click at [702, 165] on b "[PERSON_NAME]" at bounding box center [719, 158] width 113 height 15
copy b "[PERSON_NAME]"
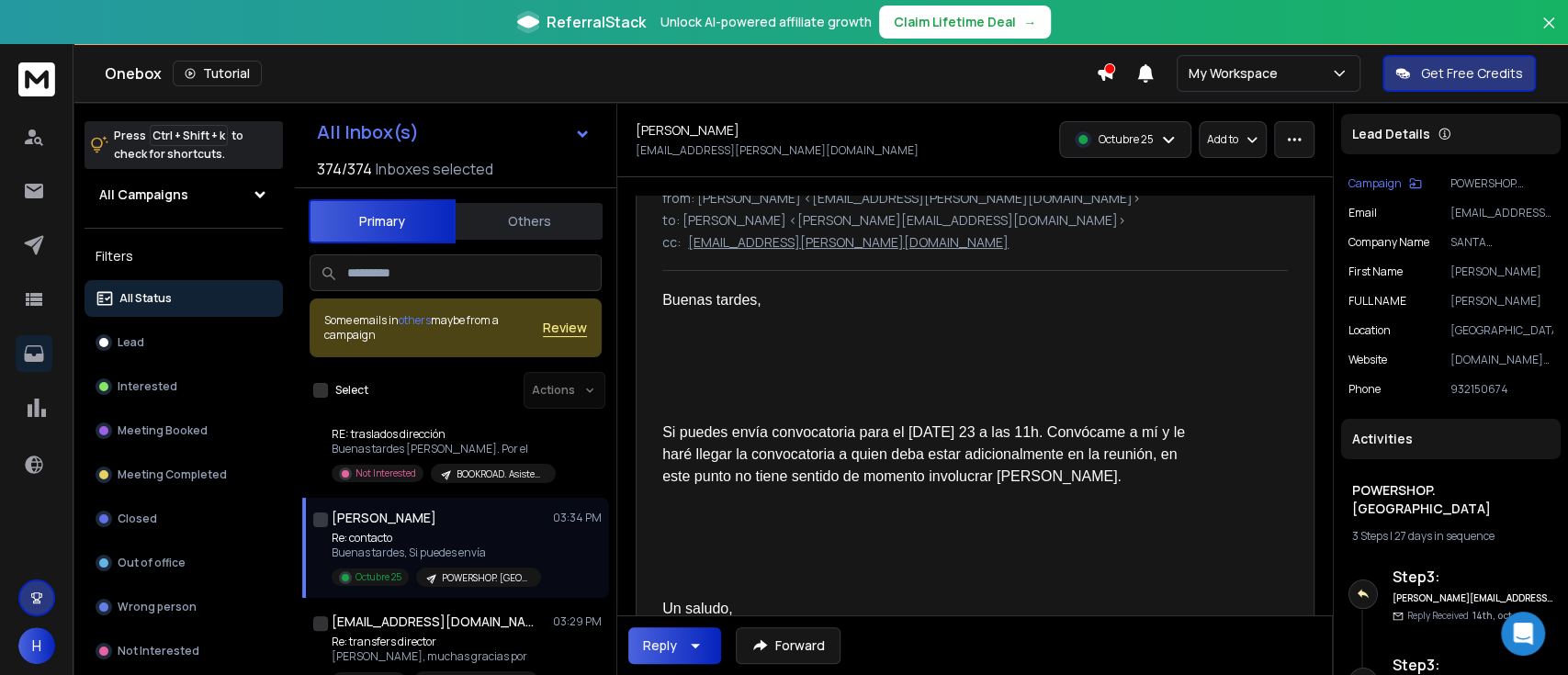
scroll to position [0, 0]
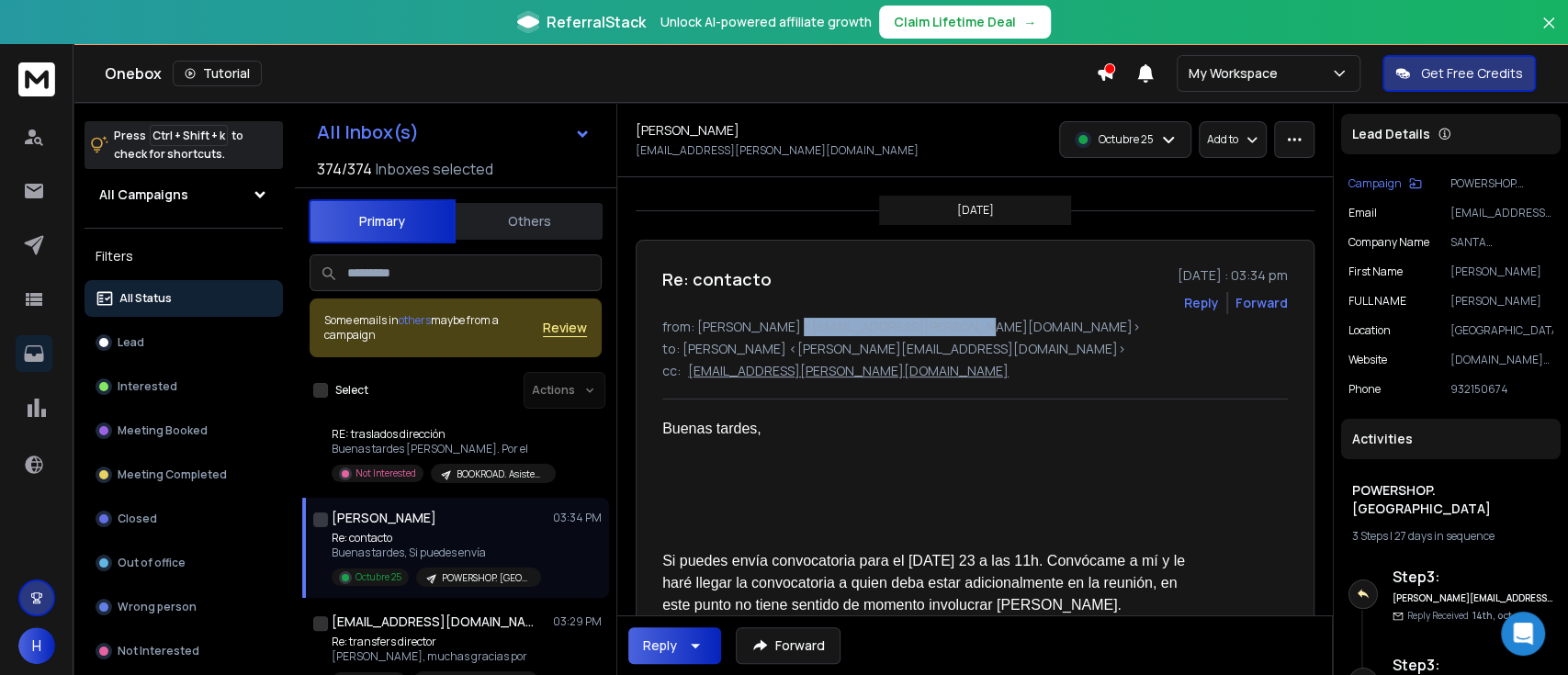
drag, startPoint x: 949, startPoint y: 326, endPoint x: 785, endPoint y: 327, distance: 164.0
click at [785, 327] on p "from: [PERSON_NAME] <[EMAIL_ADDRESS][PERSON_NAME][DOMAIN_NAME]>" at bounding box center [975, 327] width 625 height 18
copy p "[EMAIL_ADDRESS][PERSON_NAME][DOMAIN_NAME]"
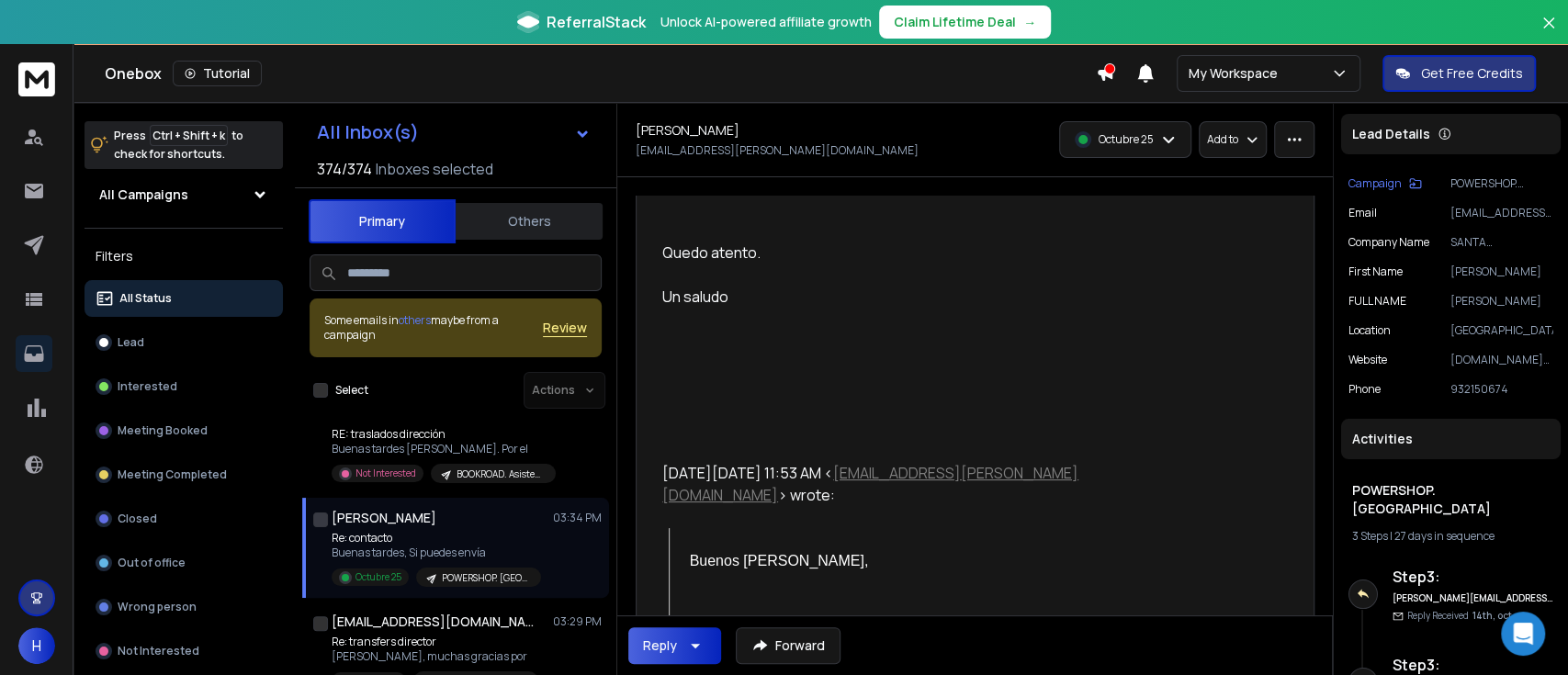
scroll to position [3061, 0]
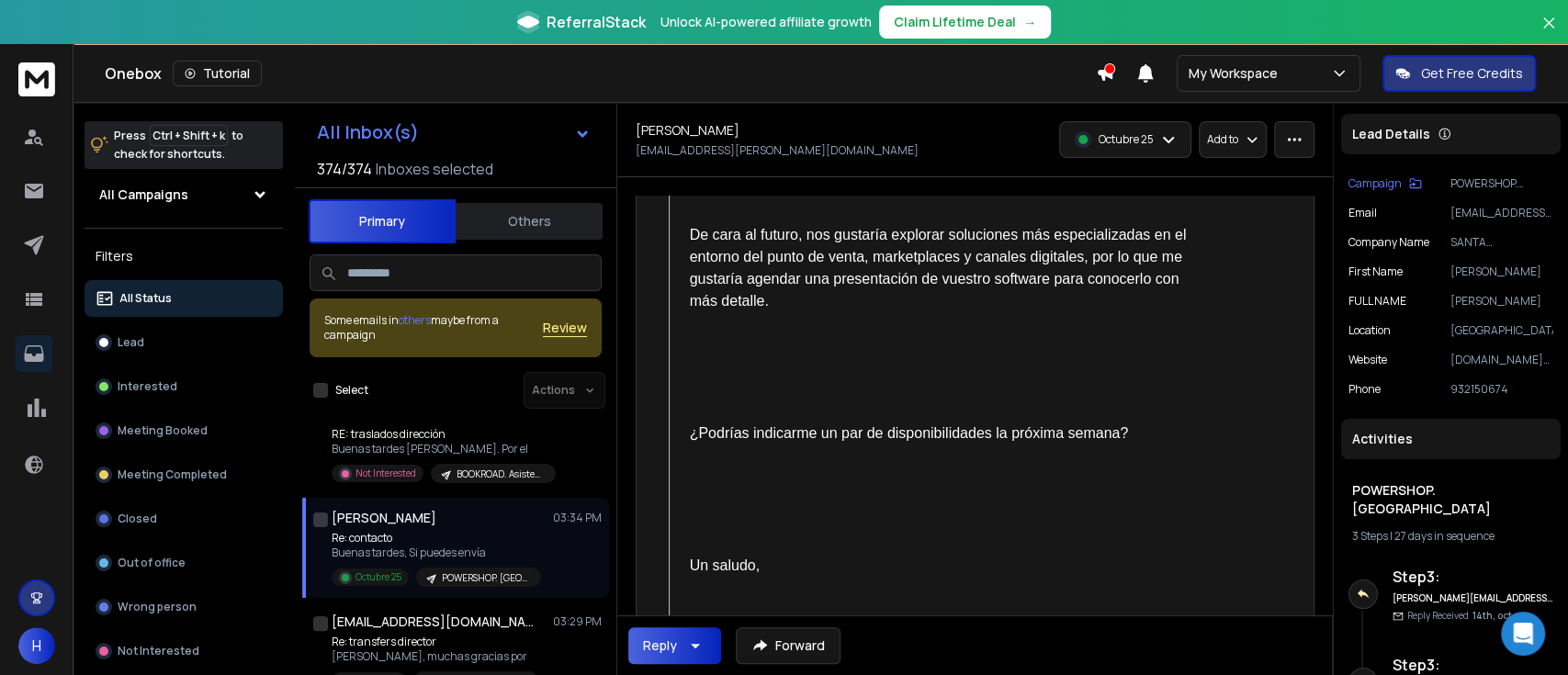
drag, startPoint x: 801, startPoint y: 349, endPoint x: 811, endPoint y: 288, distance: 61.8
click at [811, 288] on div "De cara al futuro, nos gustaría explorar soluciones más especializadas en el en…" at bounding box center [944, 267] width 510 height 89
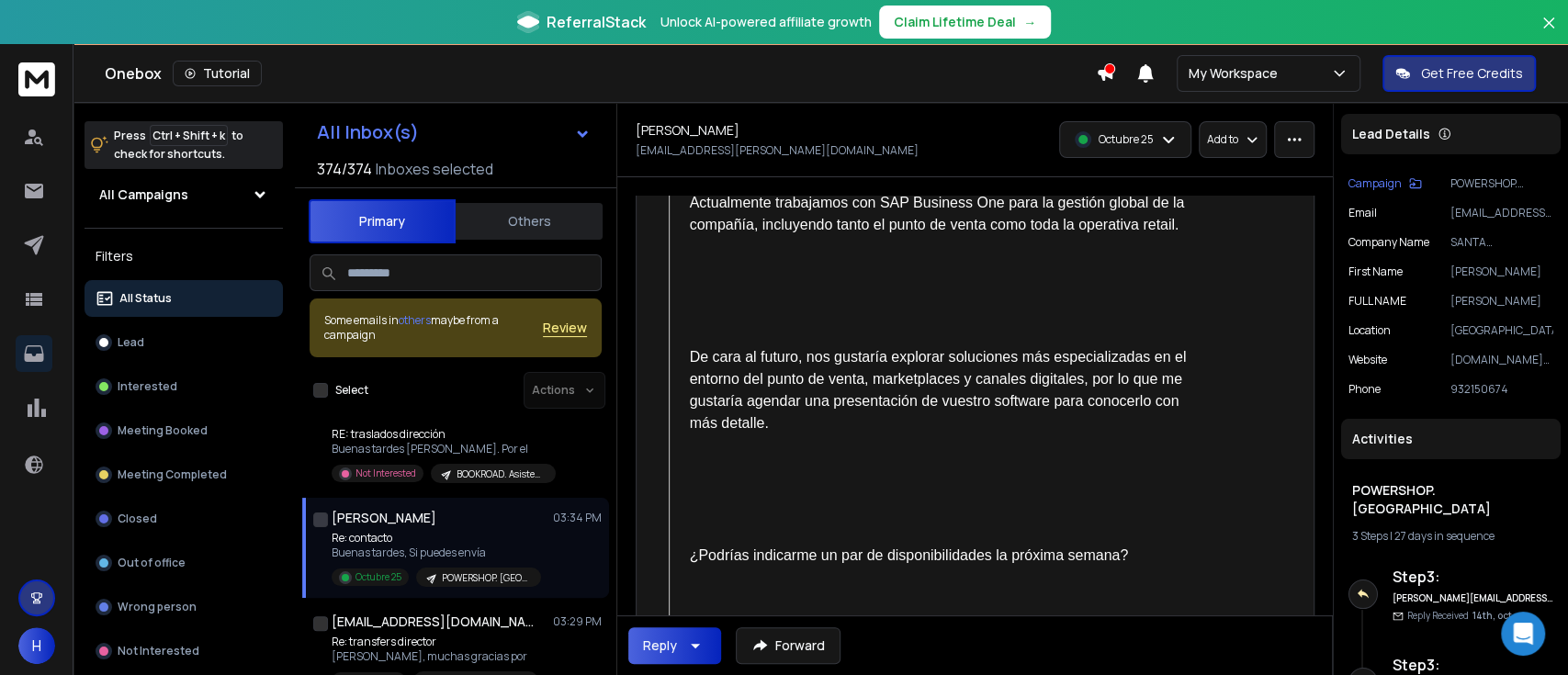
click at [880, 435] on div "De cara al futuro, nos gustaría explorar soluciones más especializadas en el en…" at bounding box center [944, 390] width 510 height 89
drag, startPoint x: 883, startPoint y: 465, endPoint x: 688, endPoint y: 231, distance: 304.6
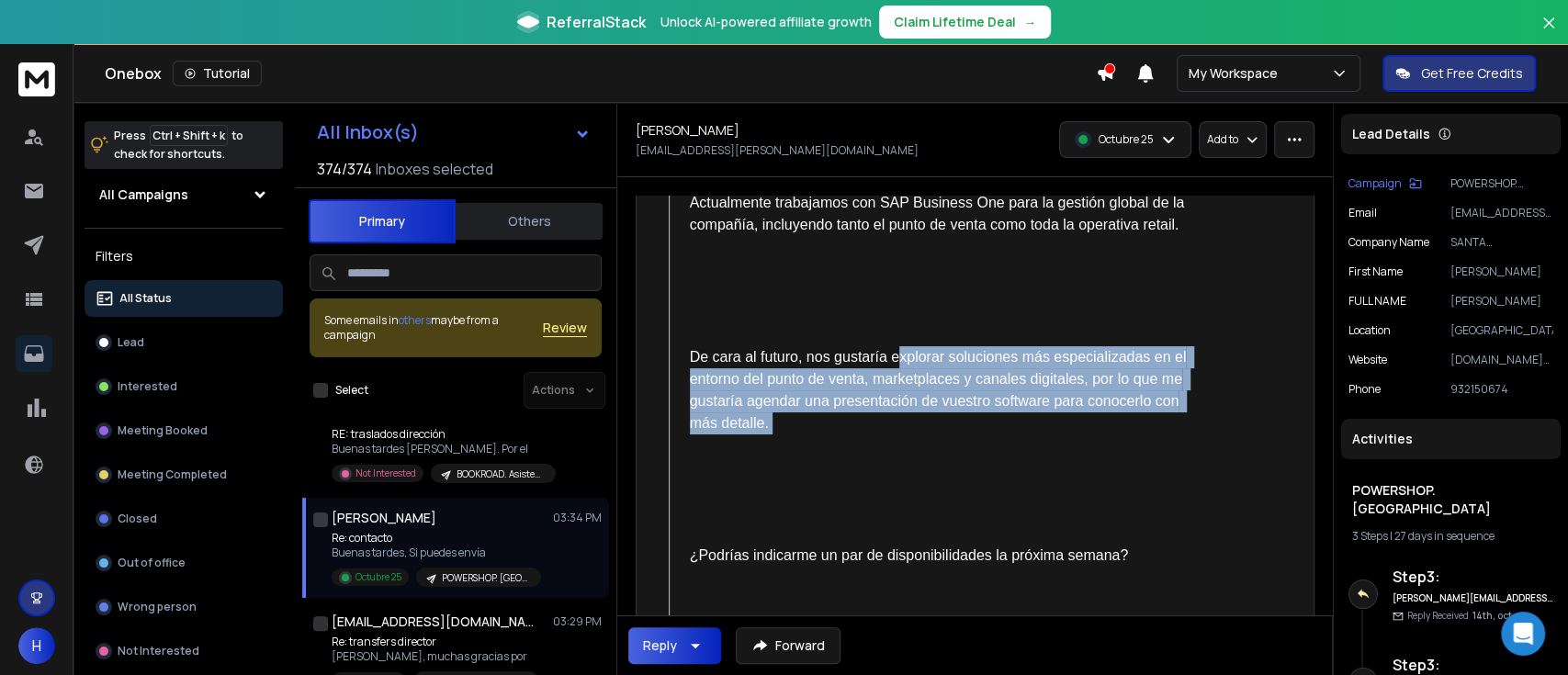
drag, startPoint x: 920, startPoint y: 459, endPoint x: 894, endPoint y: 404, distance: 60.8
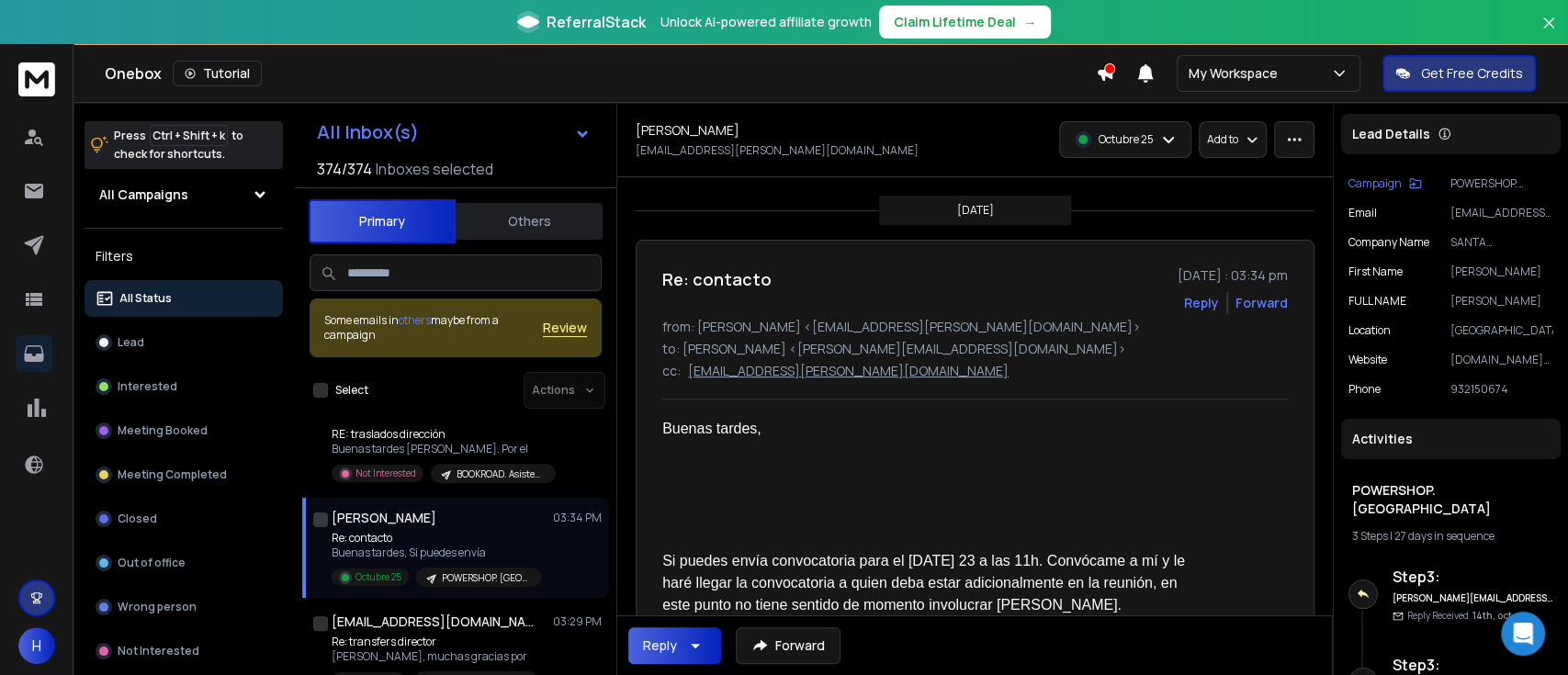
scroll to position [244, 0]
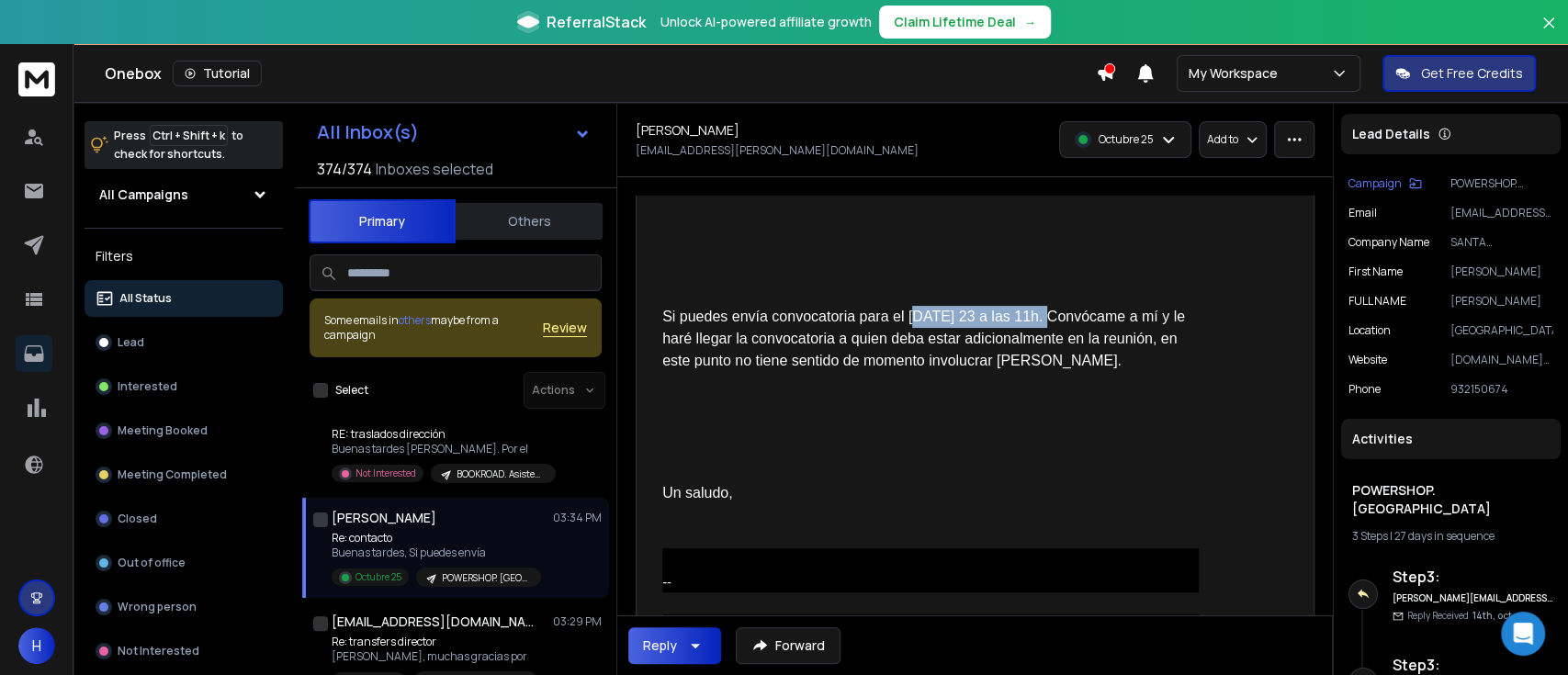
drag, startPoint x: 1036, startPoint y: 357, endPoint x: 909, endPoint y: 370, distance: 127.7
click at [909, 370] on div "Si puedes envía convocatoria para el [DATE] 23 a las 11h. Convócame a mí y le h…" at bounding box center [930, 338] width 536 height 66
copy div "[DATE] 23 a las 11h."
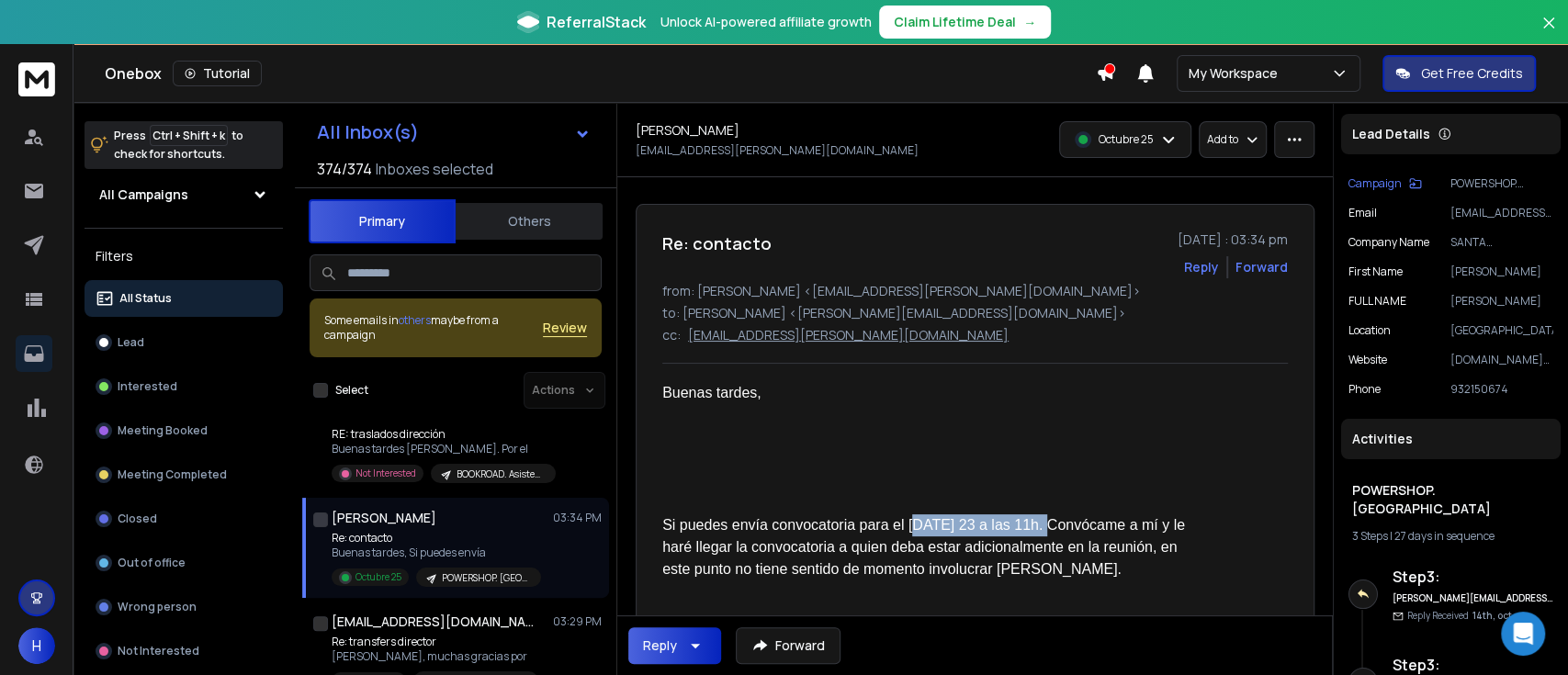
scroll to position [0, 0]
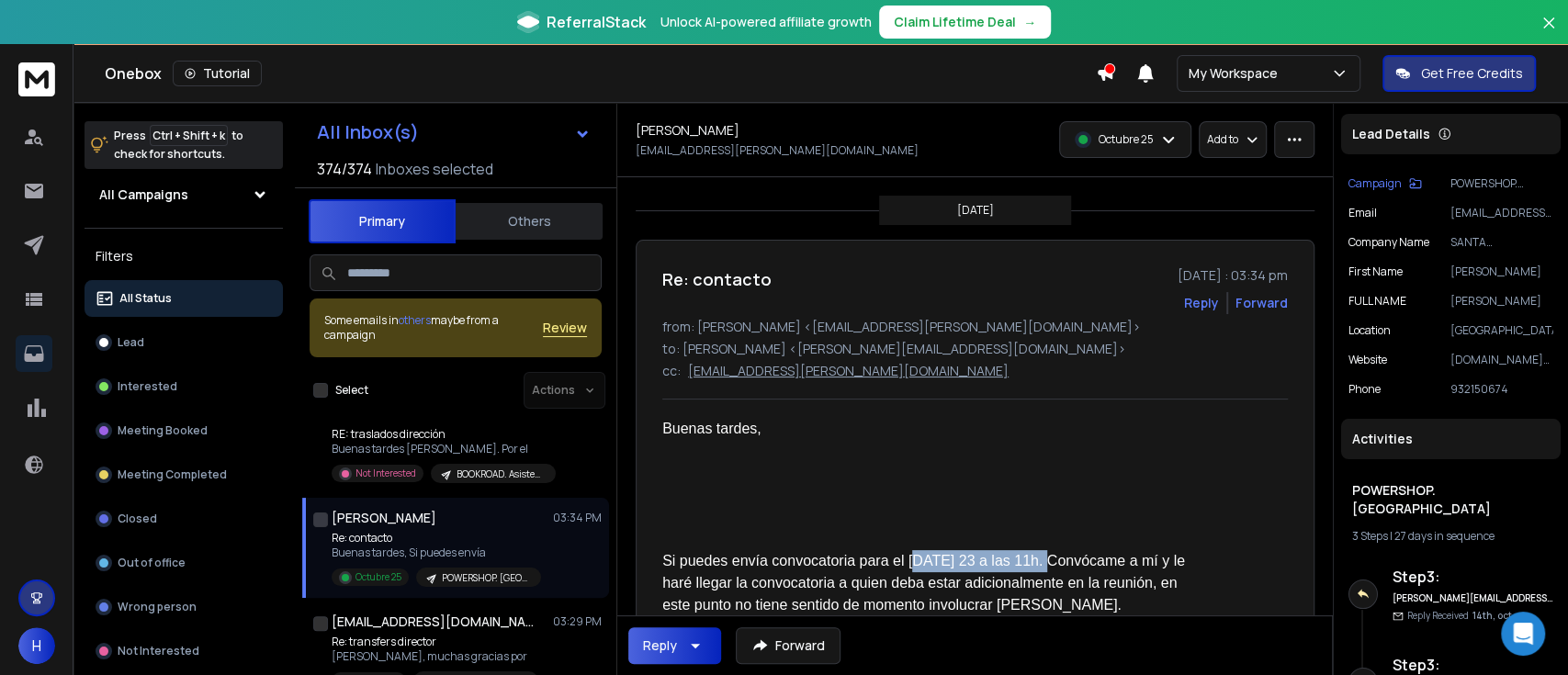
click at [695, 651] on icon "button" at bounding box center [695, 645] width 22 height 22
click at [690, 606] on p "Reply All" at bounding box center [685, 598] width 51 height 18
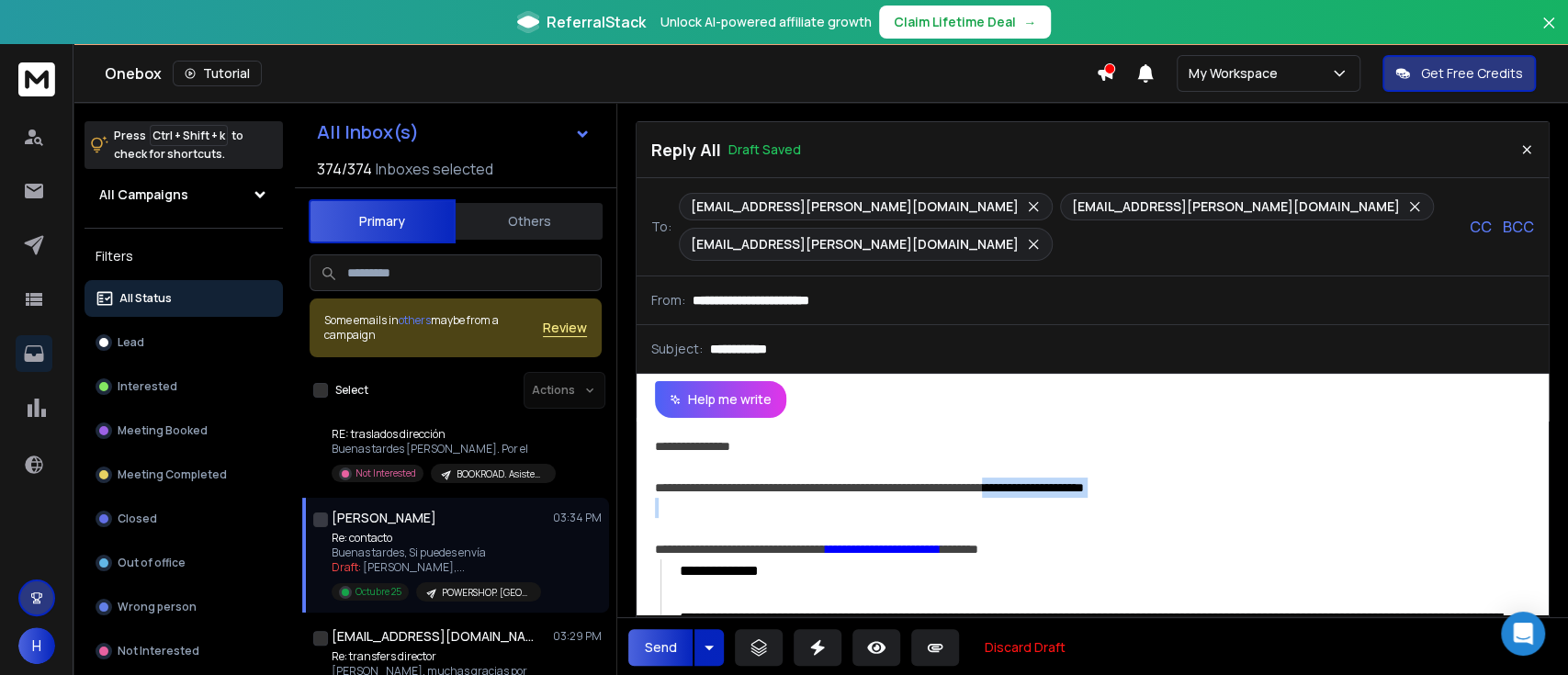
drag, startPoint x: 1212, startPoint y: 513, endPoint x: 1078, endPoint y: 484, distance: 137.1
click at [1078, 484] on div "**********" at bounding box center [1080, 487] width 851 height 20
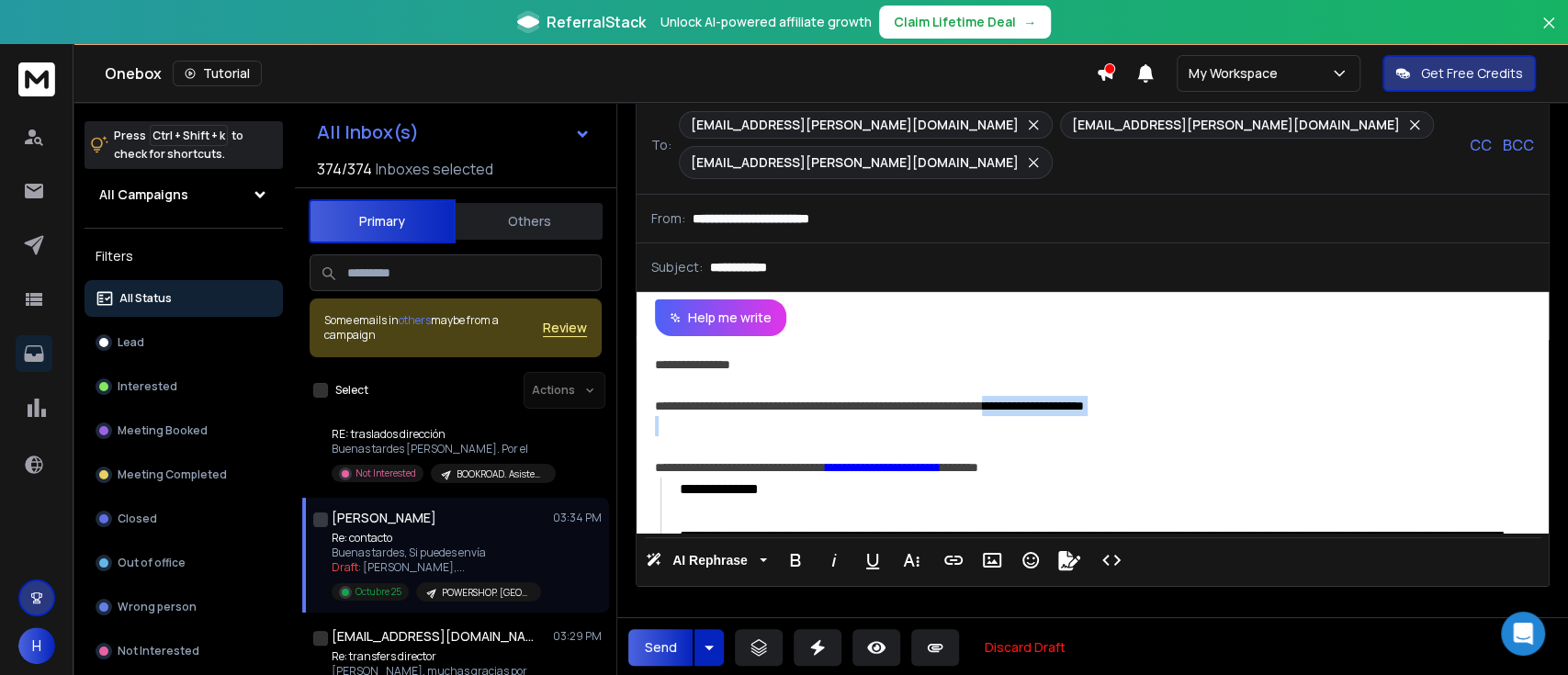
scroll to position [120, 0]
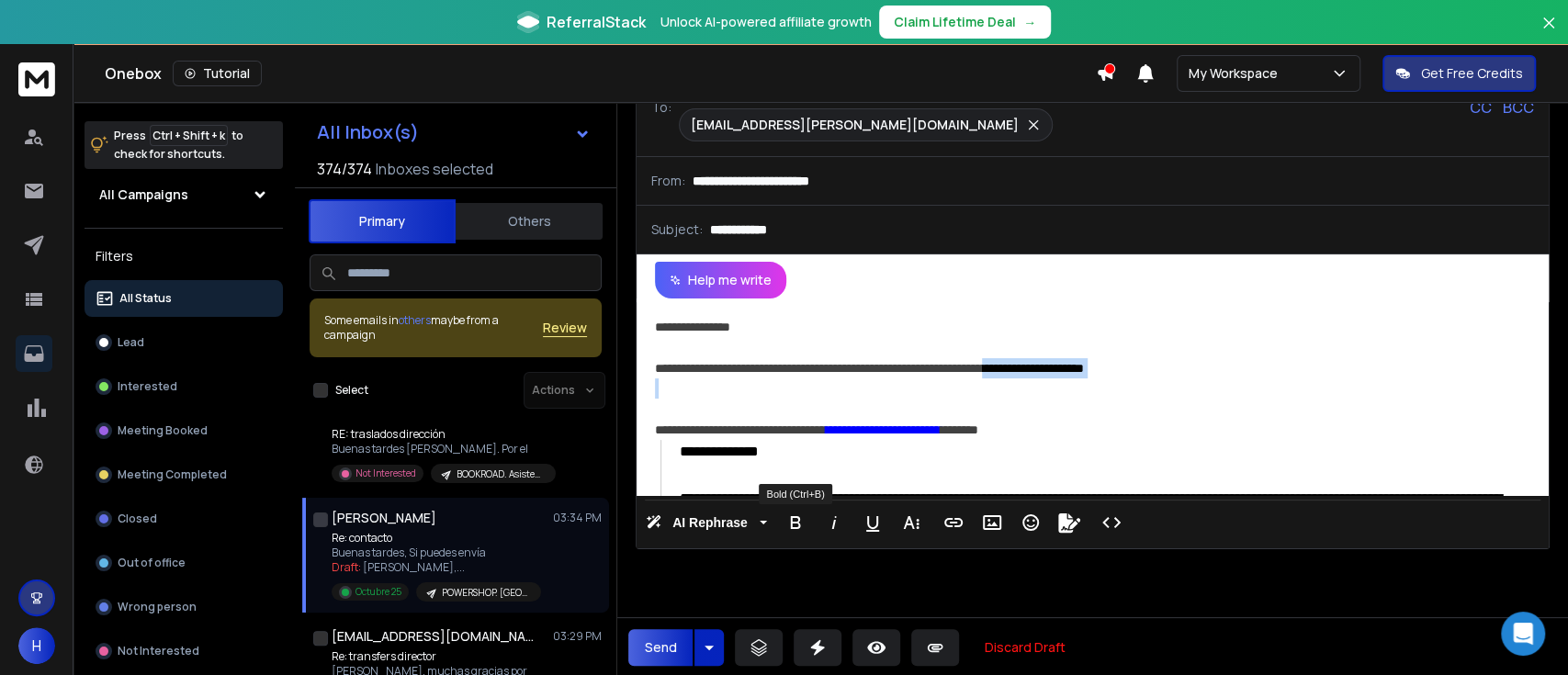
click at [784, 526] on icon "button" at bounding box center [795, 522] width 22 height 22
click at [1238, 369] on div "**********" at bounding box center [1080, 368] width 851 height 20
click at [708, 403] on div at bounding box center [1089, 409] width 871 height 20
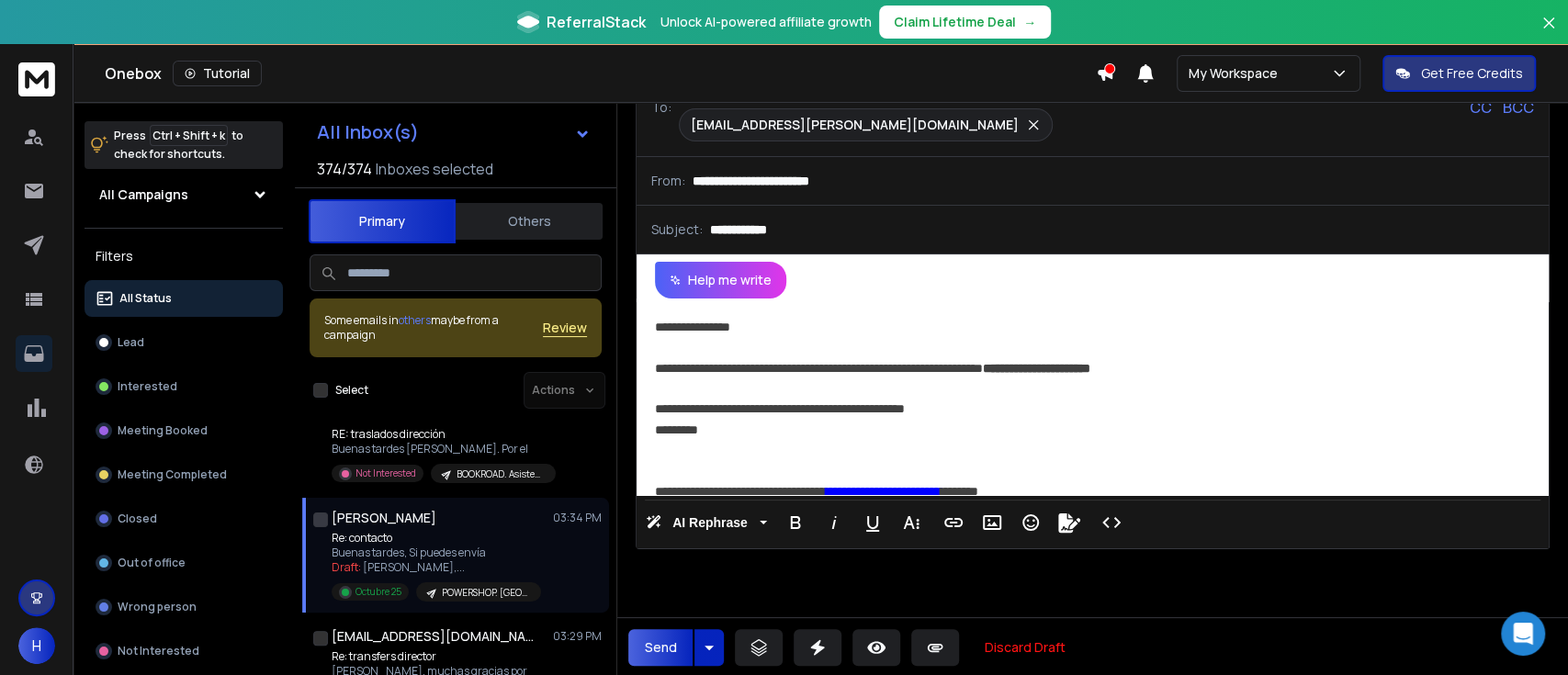
scroll to position [0, 0]
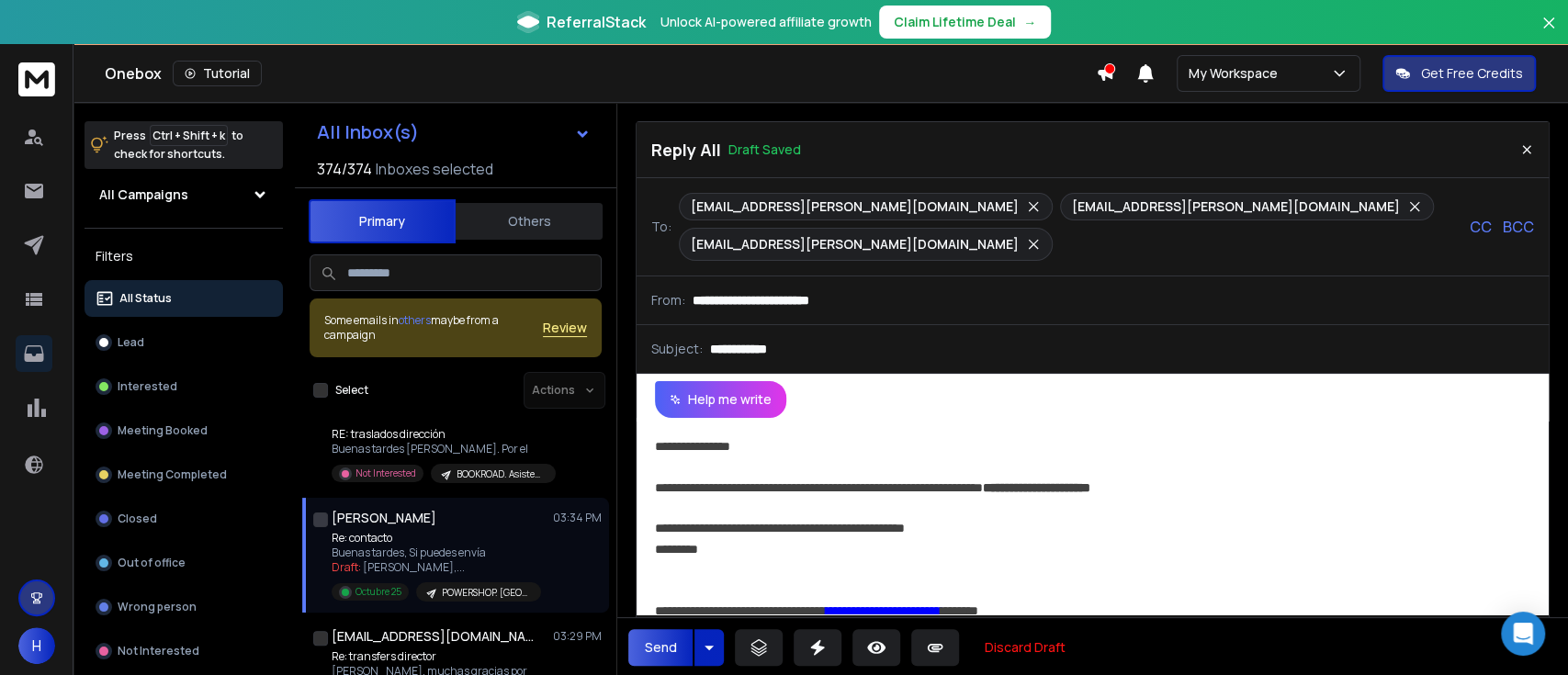
click at [731, 444] on div "**********" at bounding box center [1080, 445] width 851 height 20
click at [1407, 203] on icon at bounding box center [1413, 206] width 15 height 15
click at [1409, 210] on icon at bounding box center [1414, 207] width 10 height 10
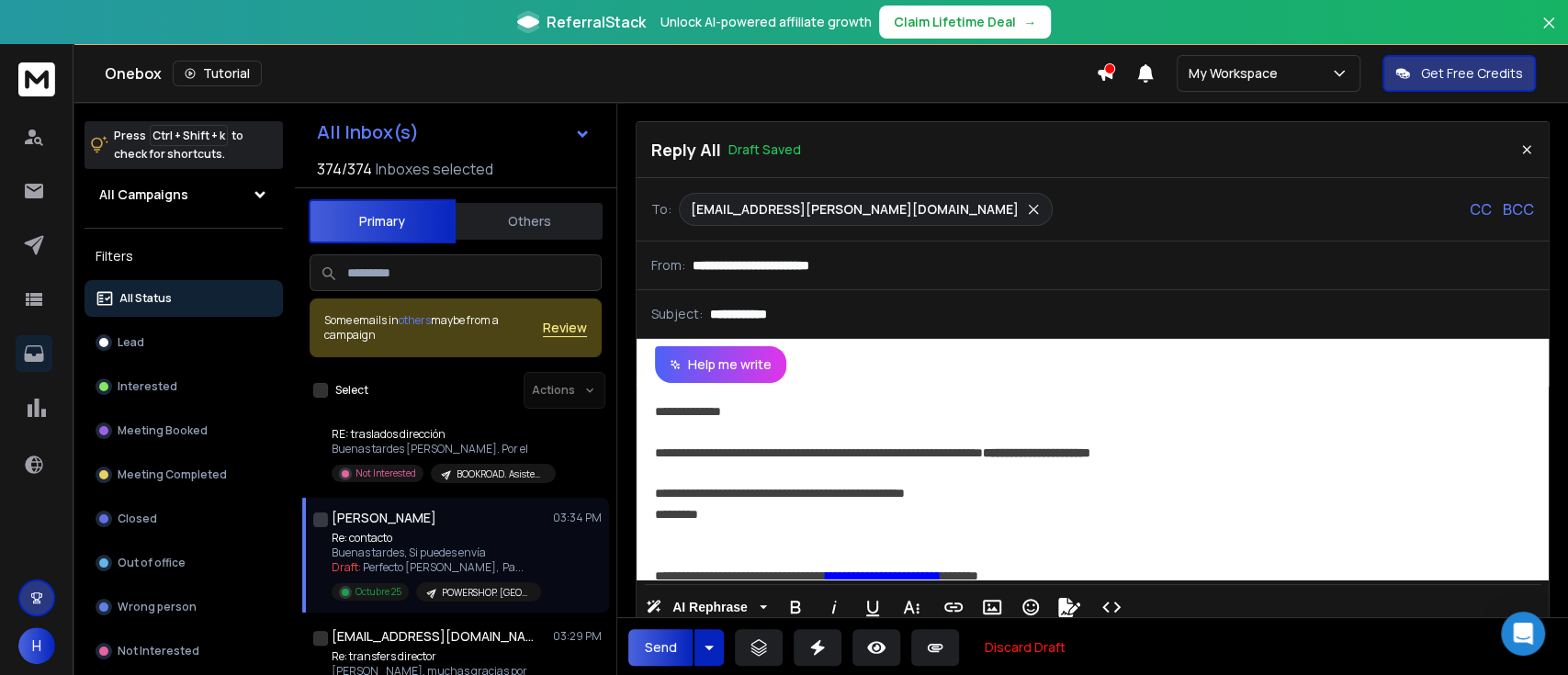
click at [652, 646] on button "Send" at bounding box center [660, 648] width 64 height 37
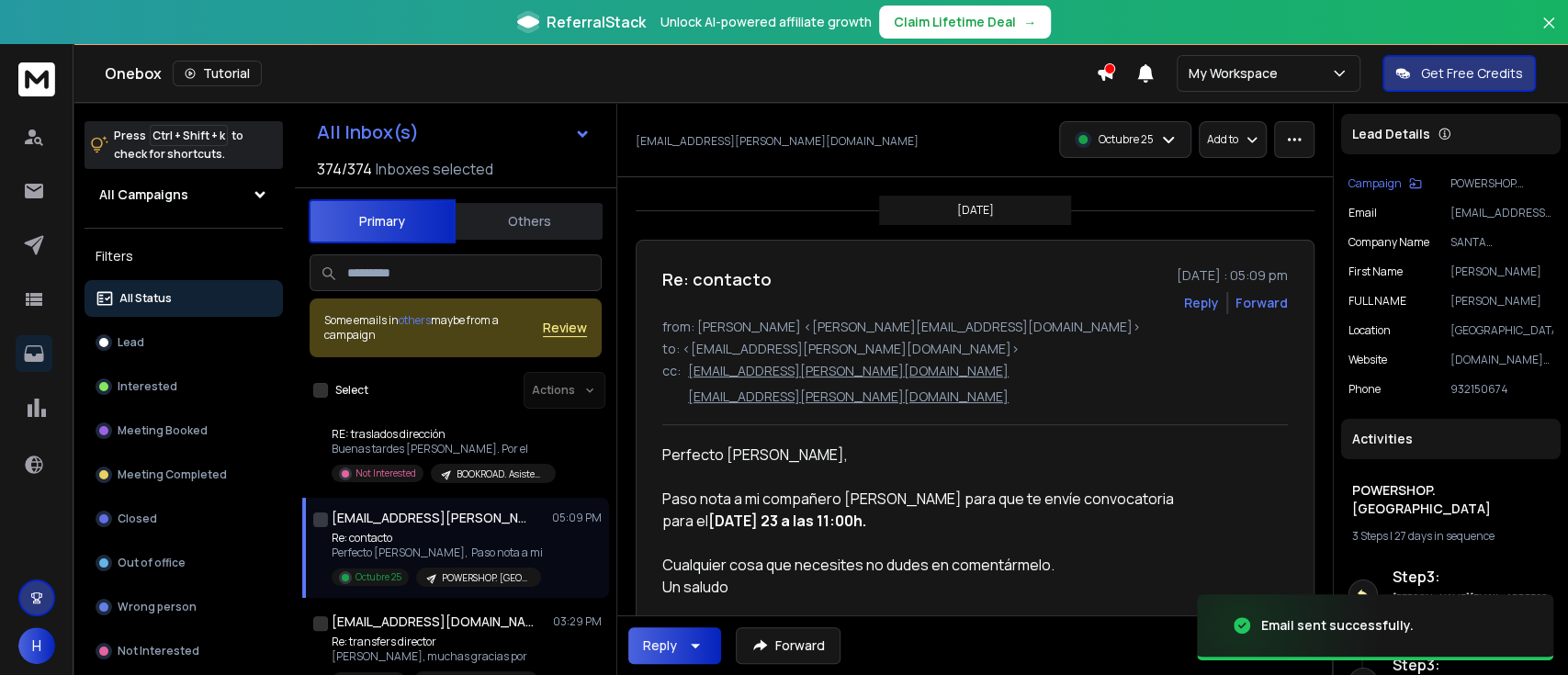
click at [1132, 150] on div "Octubre 25" at bounding box center [1124, 140] width 130 height 35
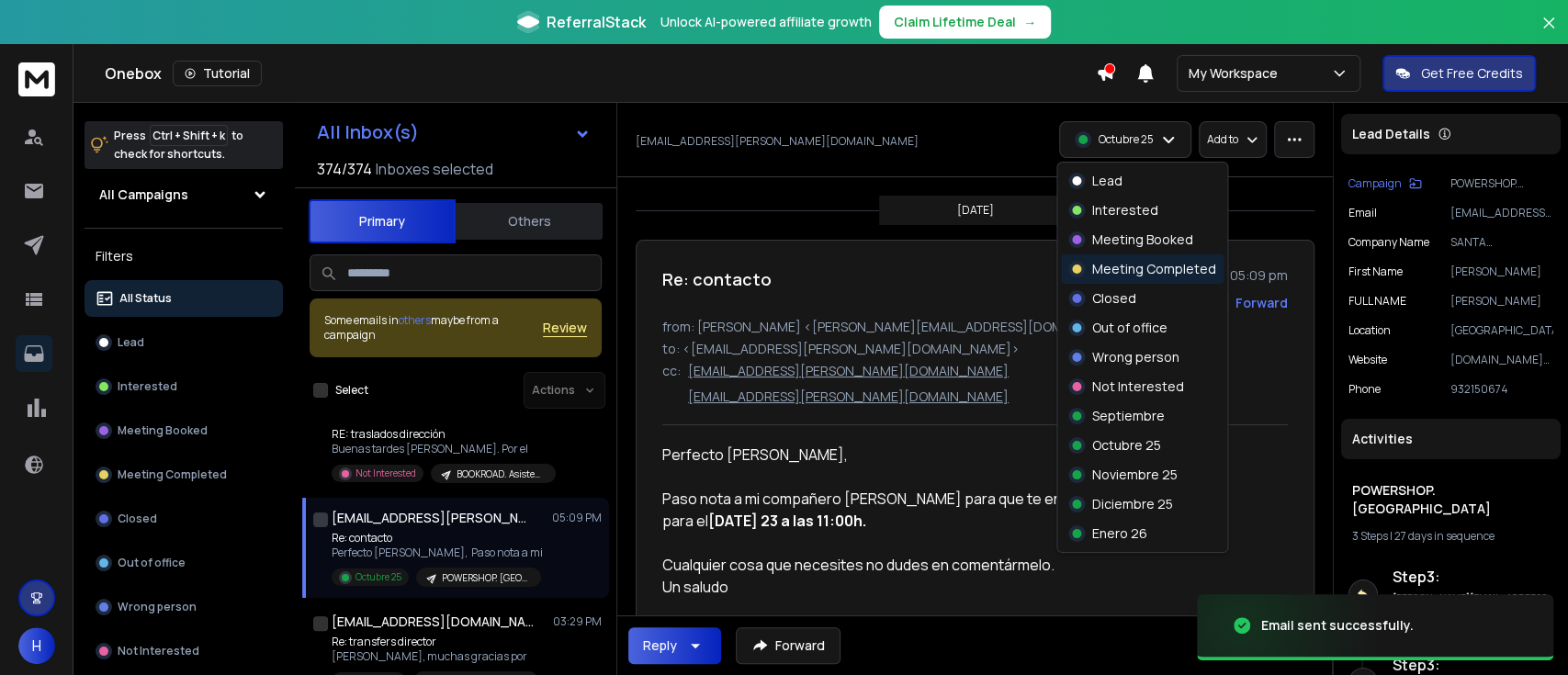
click at [1139, 270] on p "Meeting Completed" at bounding box center [1153, 268] width 124 height 18
